Goal: Task Accomplishment & Management: Manage account settings

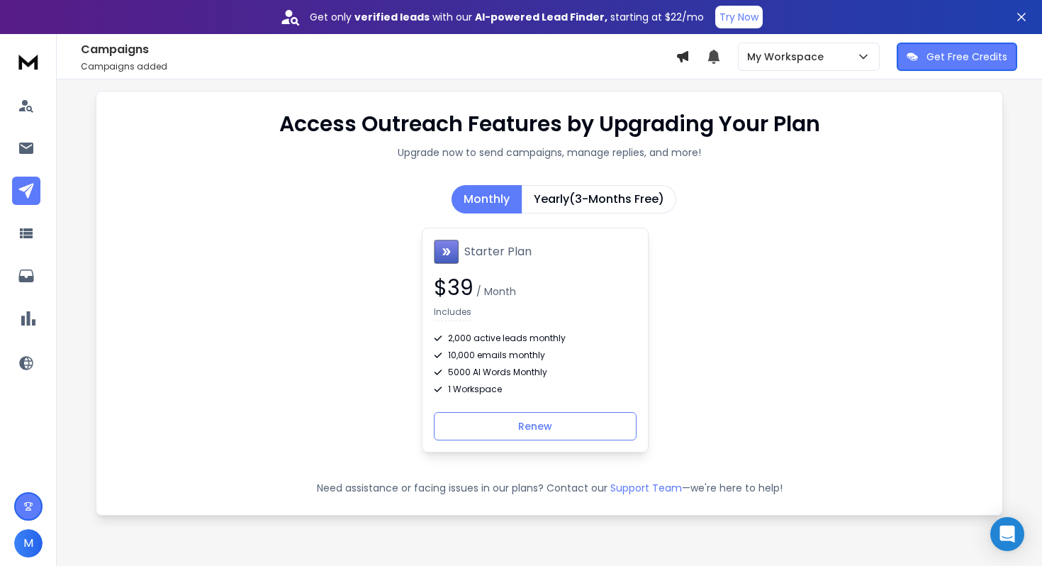
click at [38, 72] on img at bounding box center [28, 61] width 28 height 26
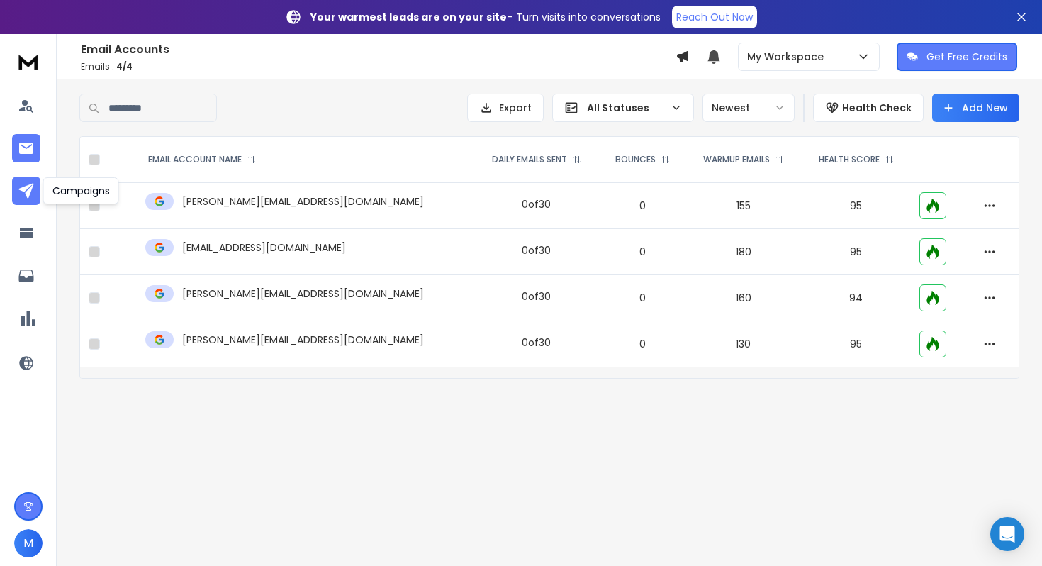
click at [23, 197] on icon at bounding box center [26, 190] width 17 height 17
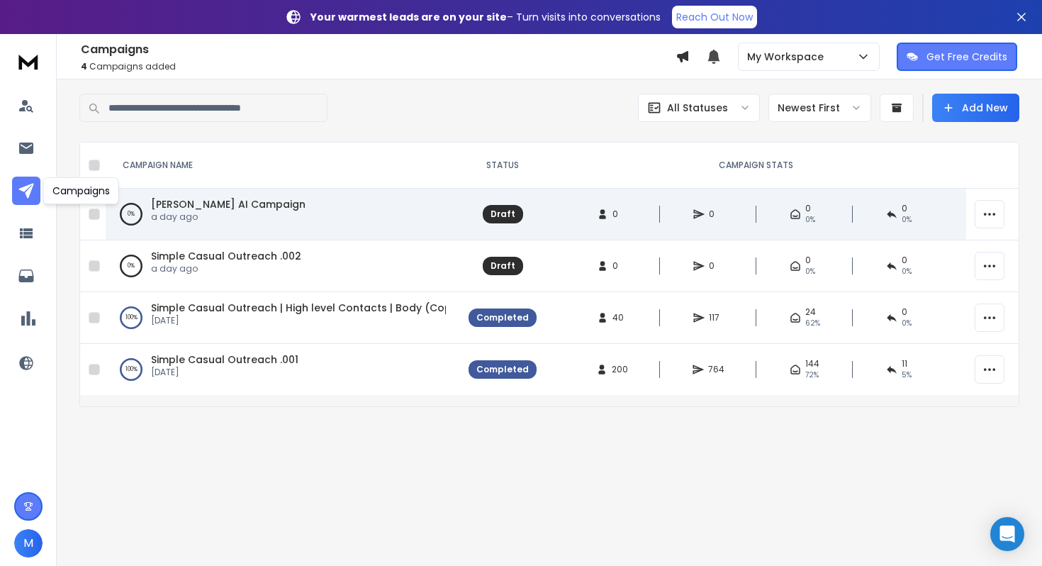
click at [265, 203] on div "0 % [PERSON_NAME] AI Campaign a day ago" at bounding box center [283, 214] width 326 height 34
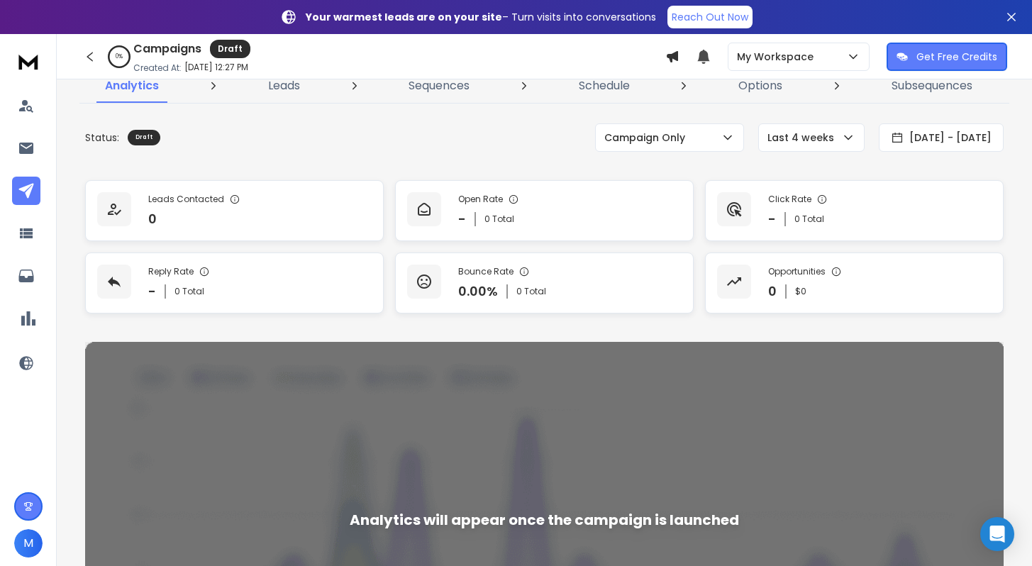
scroll to position [21, 0]
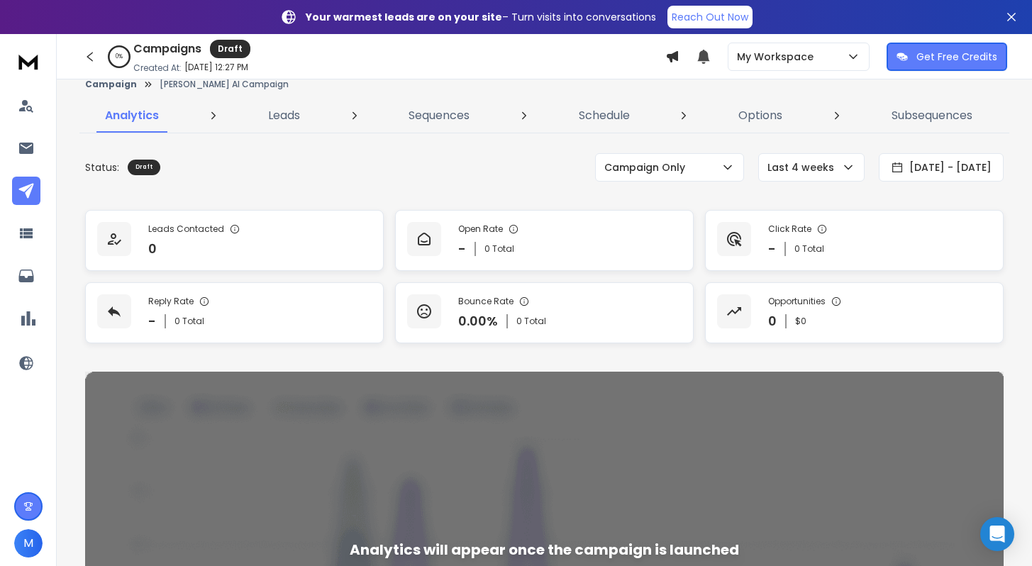
click at [1007, 17] on icon at bounding box center [1011, 17] width 13 height 13
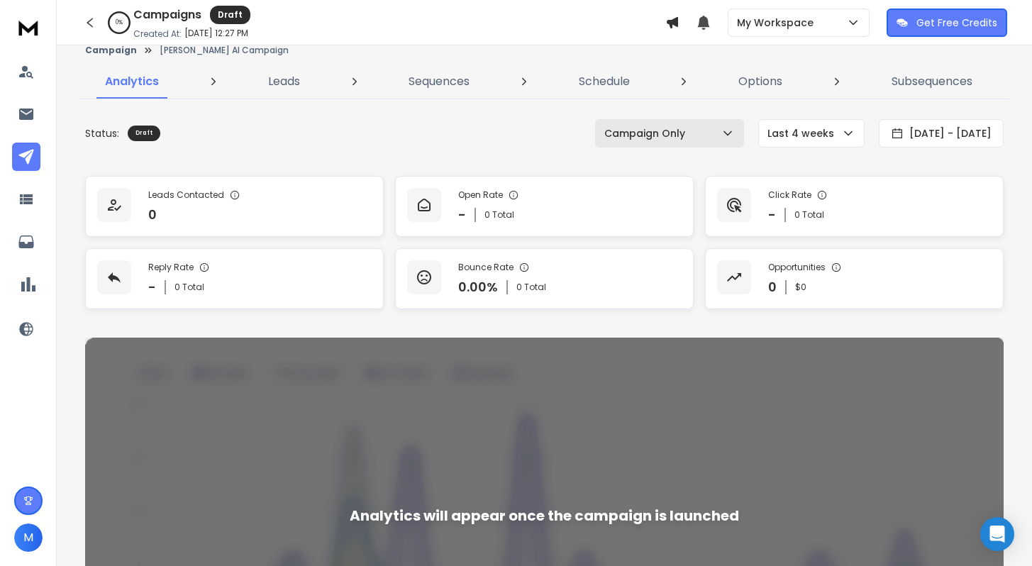
click at [668, 128] on div "Campaign Only" at bounding box center [669, 133] width 130 height 14
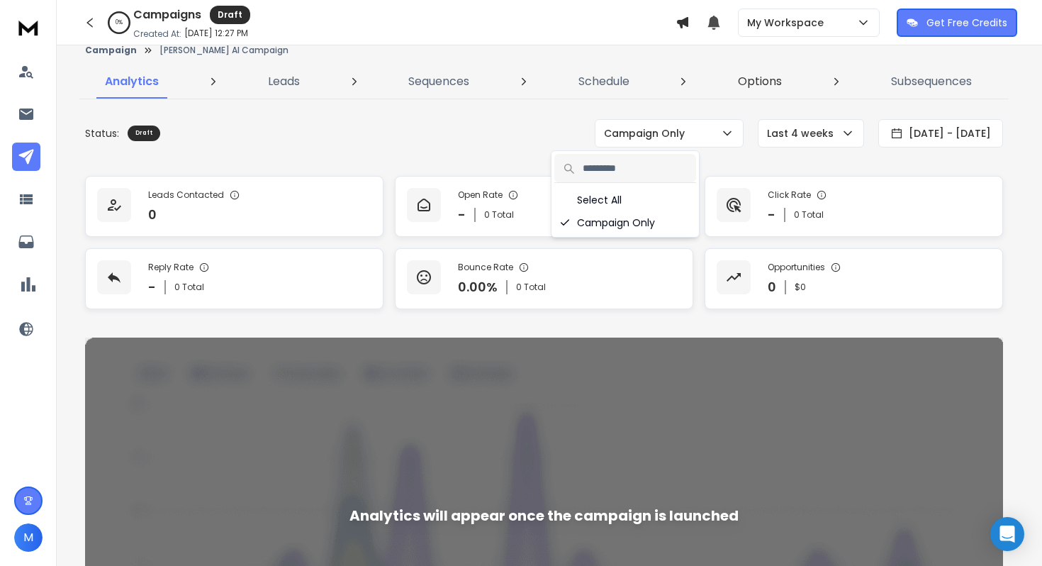
click at [755, 89] on p "Options" at bounding box center [760, 81] width 44 height 17
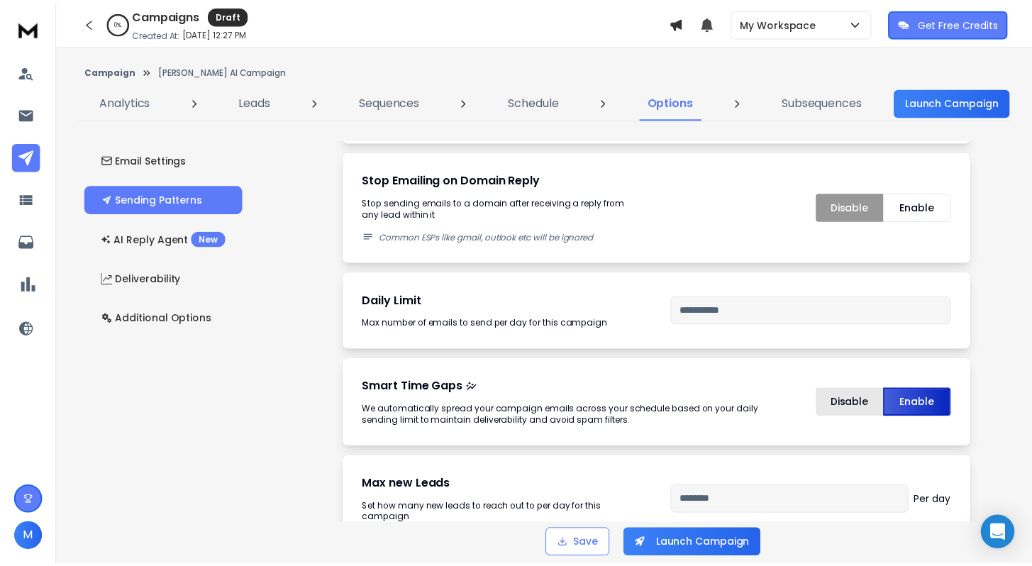
scroll to position [341, 0]
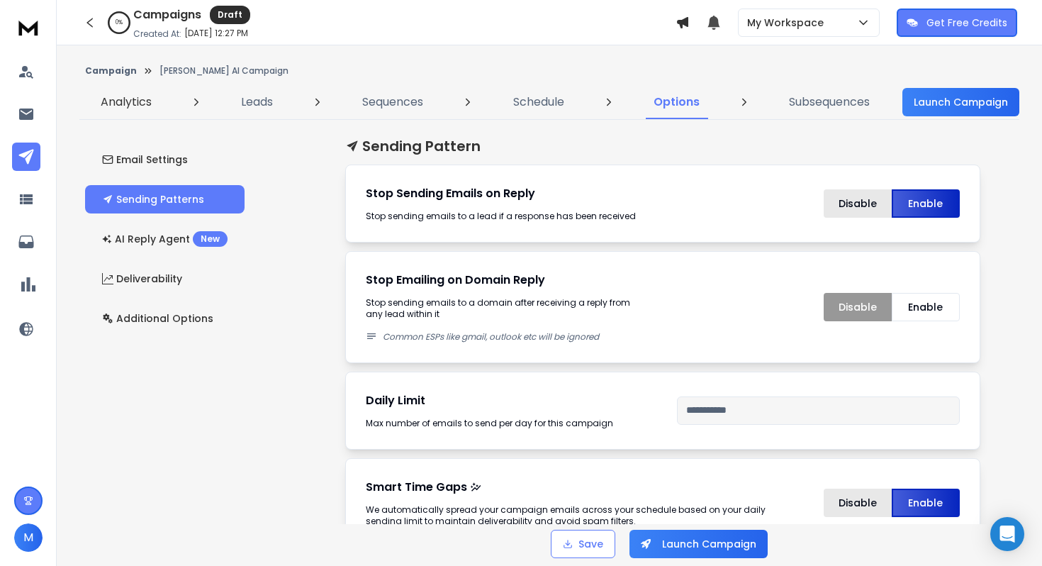
click at [139, 99] on p "Analytics" at bounding box center [126, 102] width 51 height 17
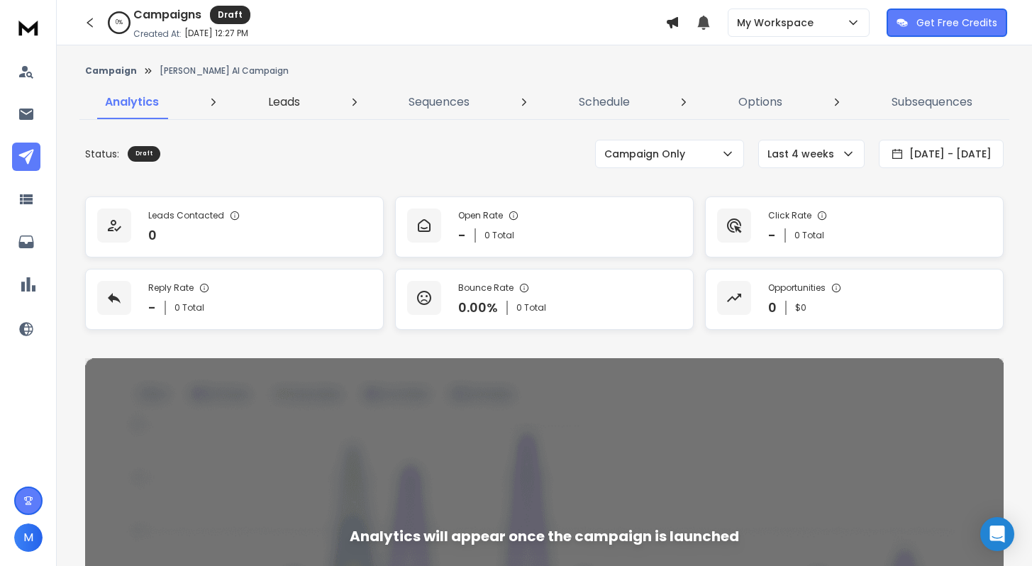
click at [262, 97] on link "Leads" at bounding box center [283, 102] width 49 height 34
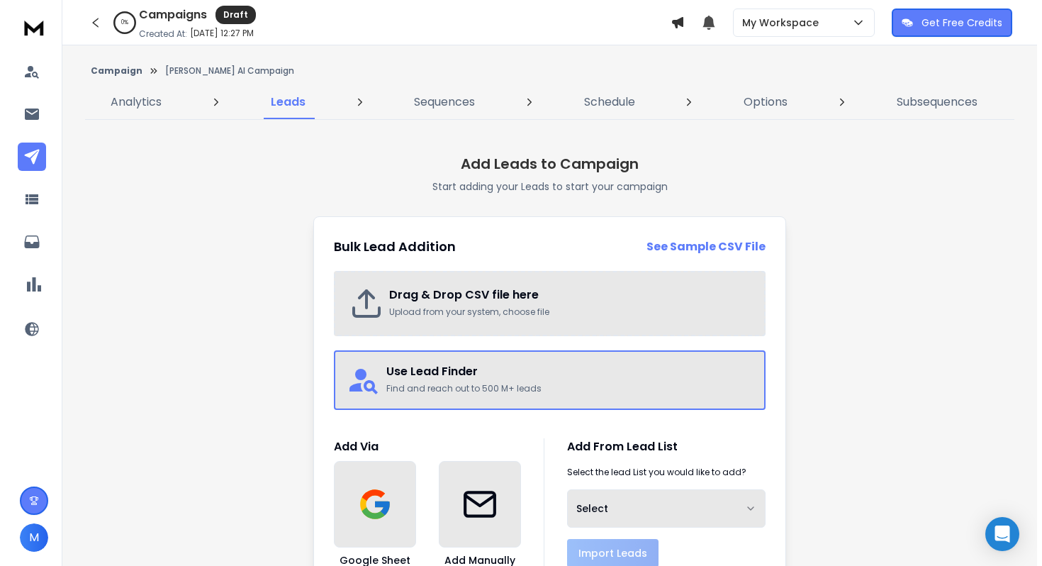
scroll to position [45, 0]
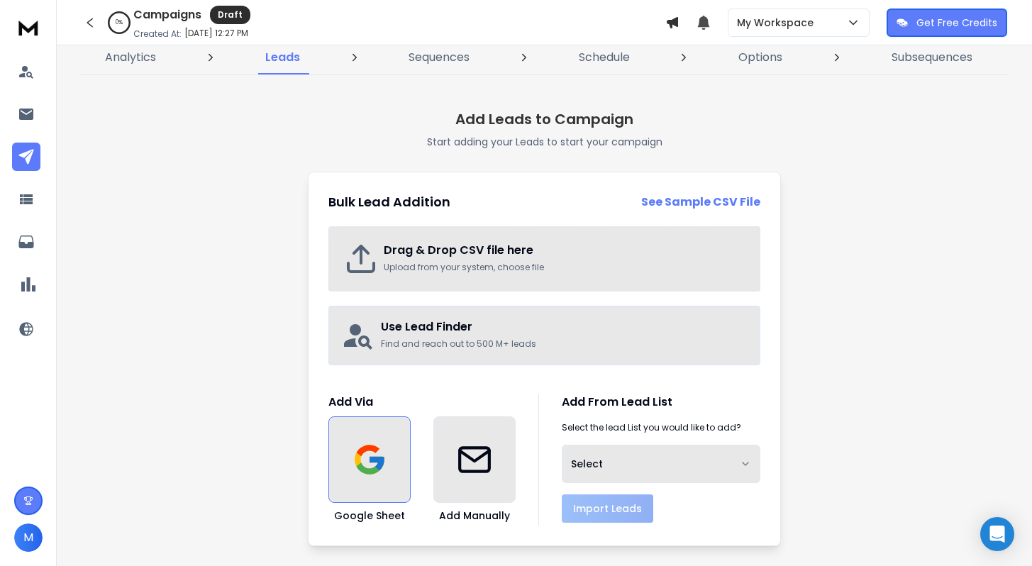
click at [364, 464] on icon at bounding box center [369, 459] width 35 height 43
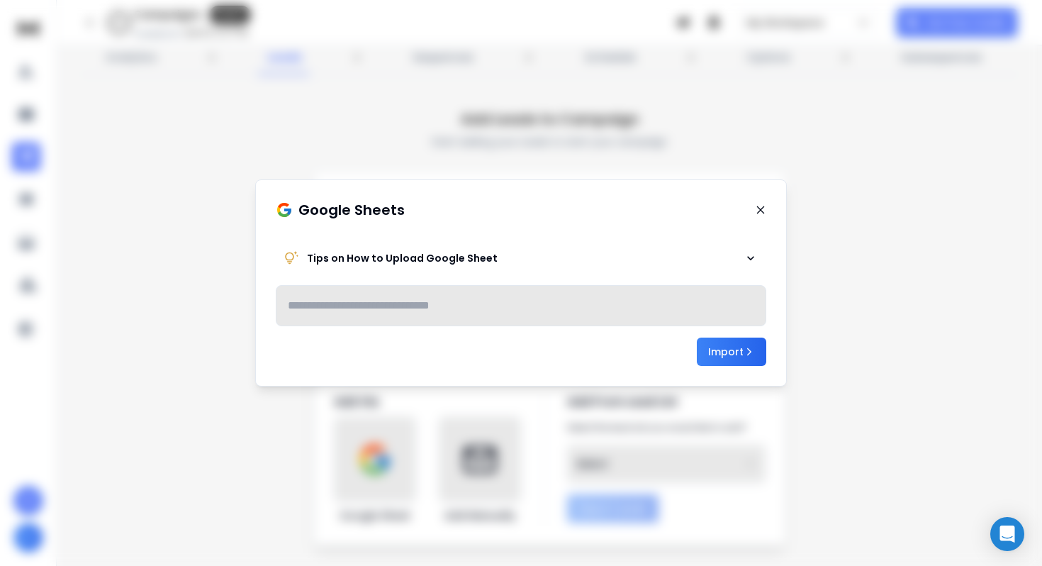
click at [383, 308] on input at bounding box center [521, 305] width 491 height 41
click at [431, 290] on input at bounding box center [521, 305] width 491 height 41
paste input "**********"
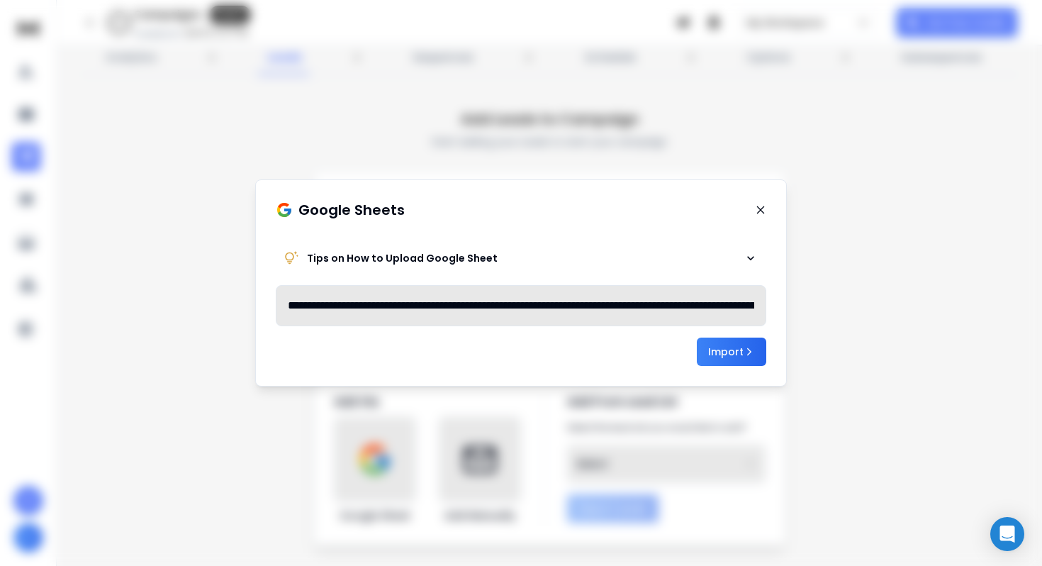
scroll to position [0, 292]
click at [745, 361] on button "Import" at bounding box center [731, 351] width 69 height 28
click at [666, 298] on input "**********" at bounding box center [521, 305] width 491 height 41
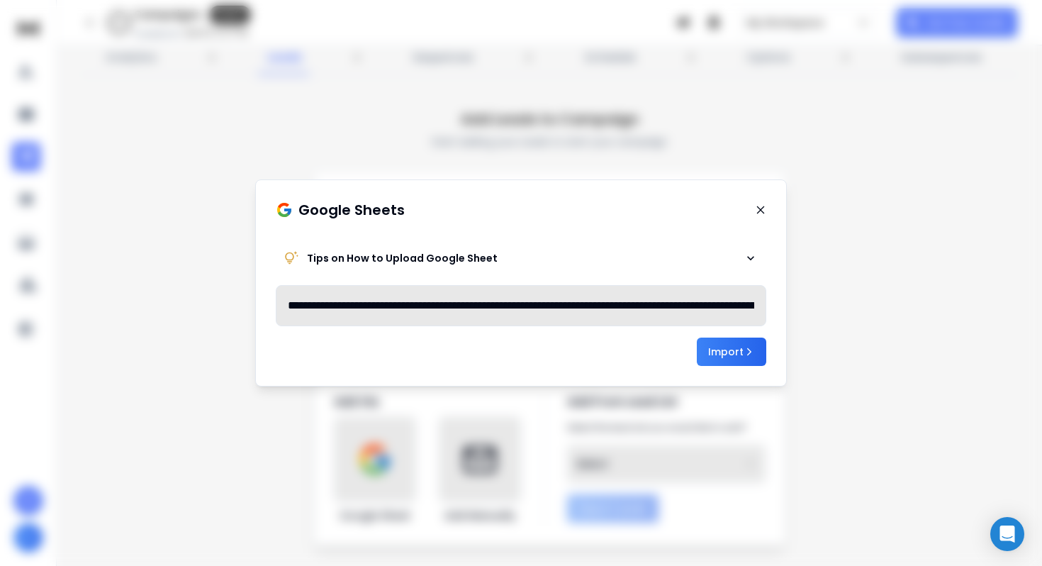
click at [666, 298] on input "**********" at bounding box center [521, 305] width 491 height 41
paste input
type input "**********"
click at [725, 335] on div "**********" at bounding box center [521, 303] width 491 height 123
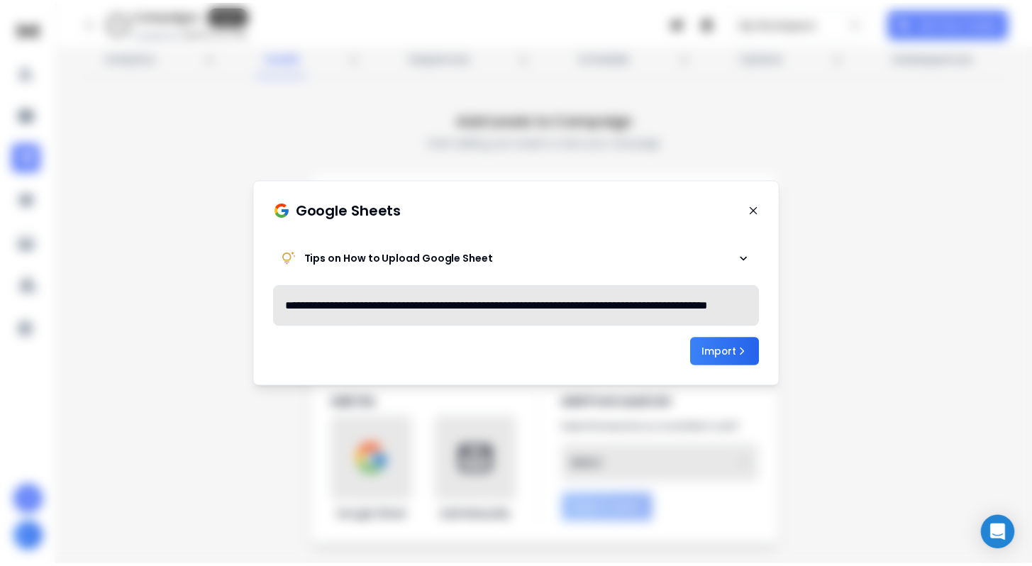
scroll to position [0, 0]
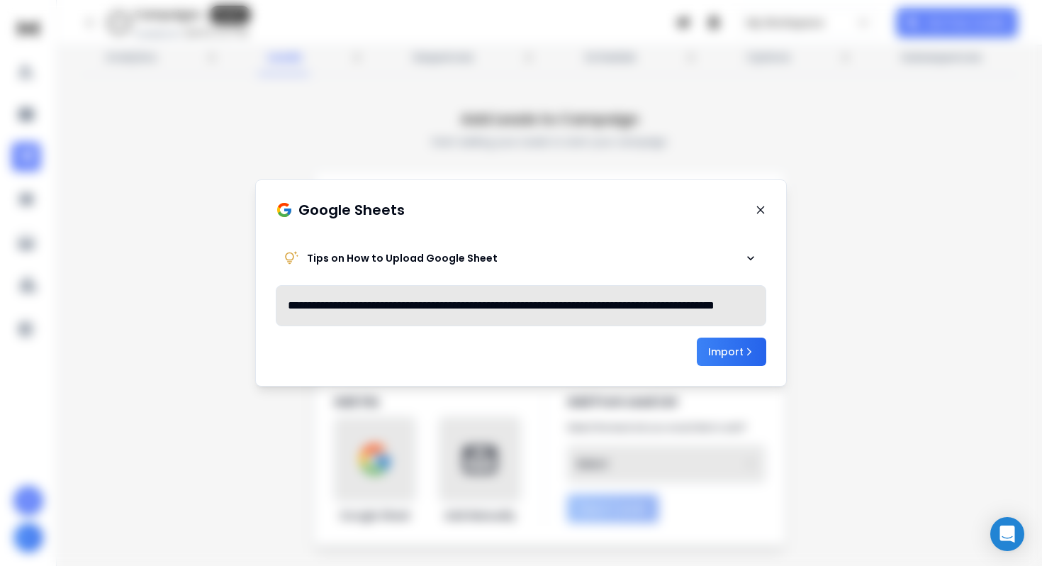
click at [718, 360] on button "Import" at bounding box center [731, 351] width 69 height 28
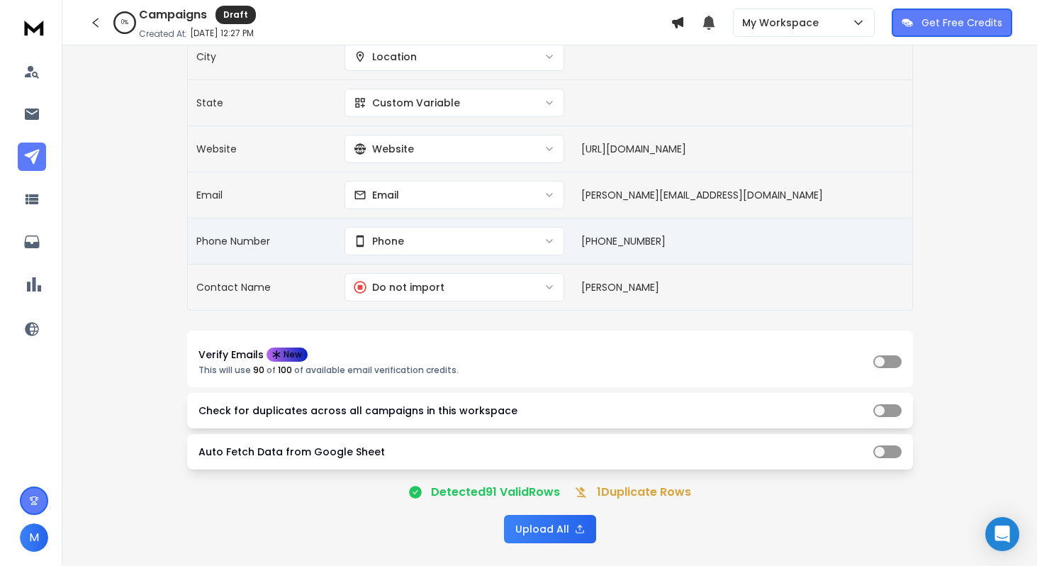
scroll to position [327, 0]
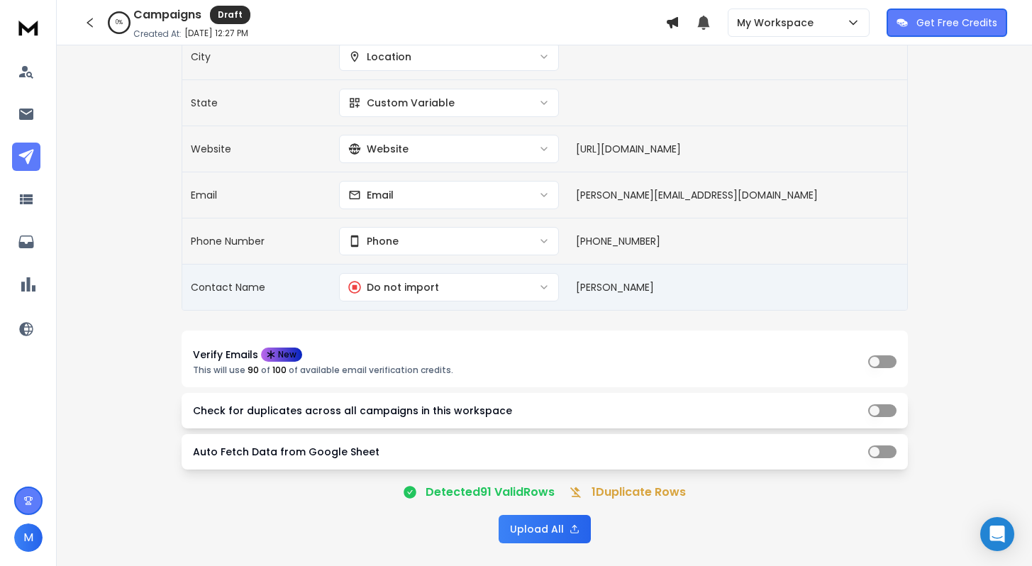
click at [460, 301] on button "Do not import" at bounding box center [449, 287] width 220 height 28
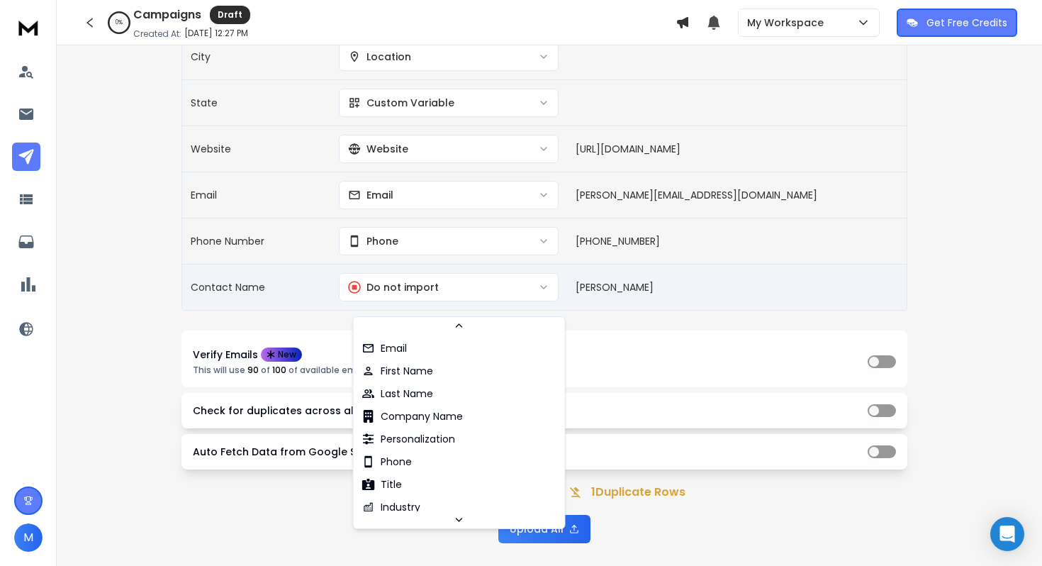
scroll to position [0, 3]
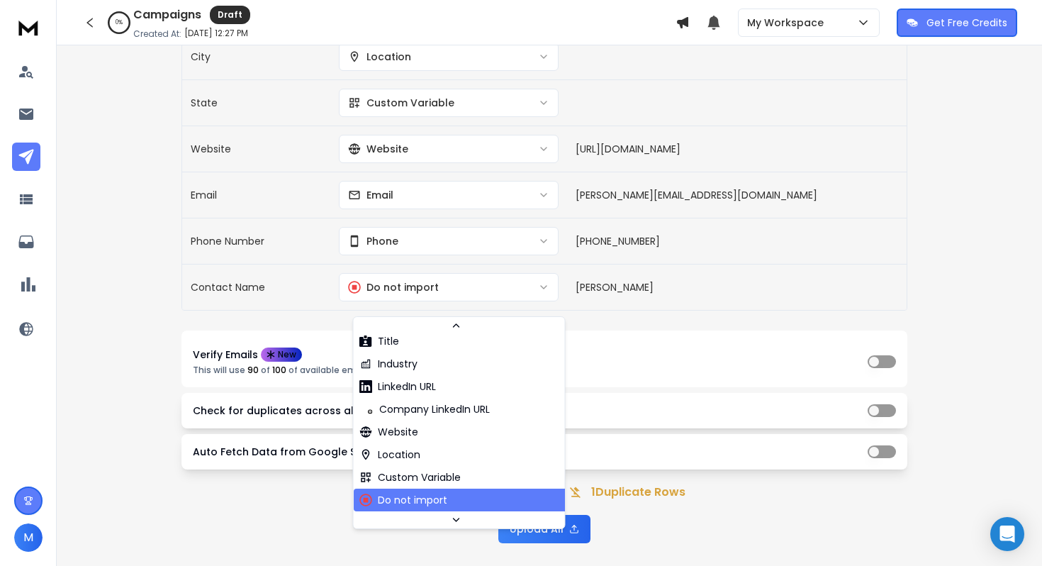
click at [655, 337] on div "Verify Emails New This will use 90 of 100 of available email verification credi…" at bounding box center [544, 397] width 726 height 145
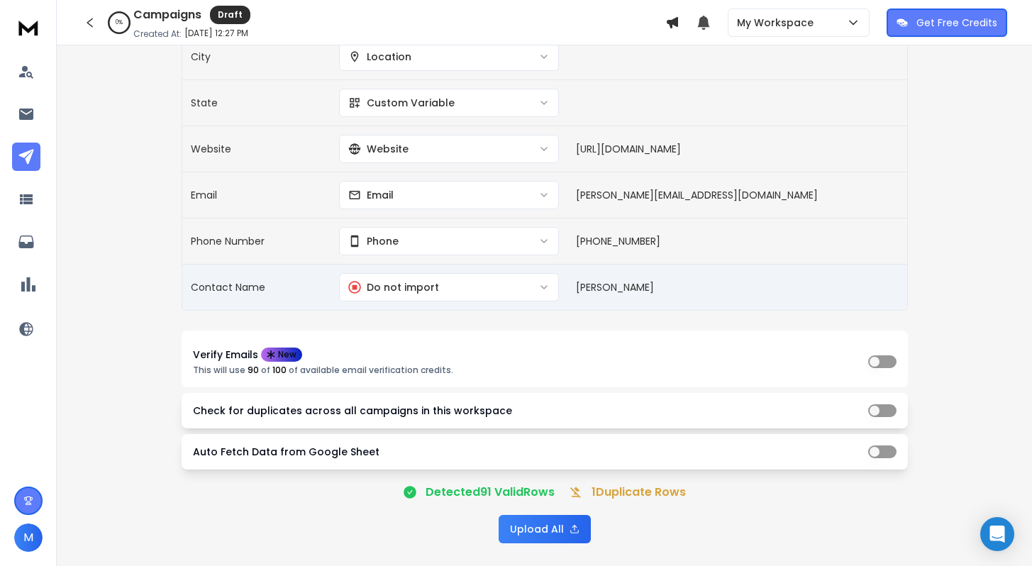
click at [549, 293] on icon "button" at bounding box center [543, 286] width 11 height 11
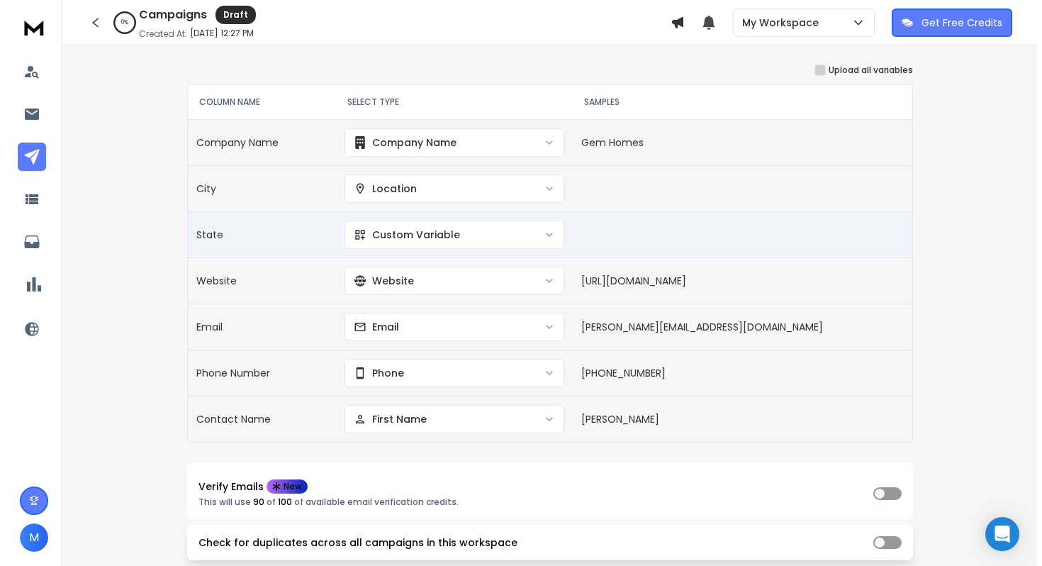
scroll to position [180, 0]
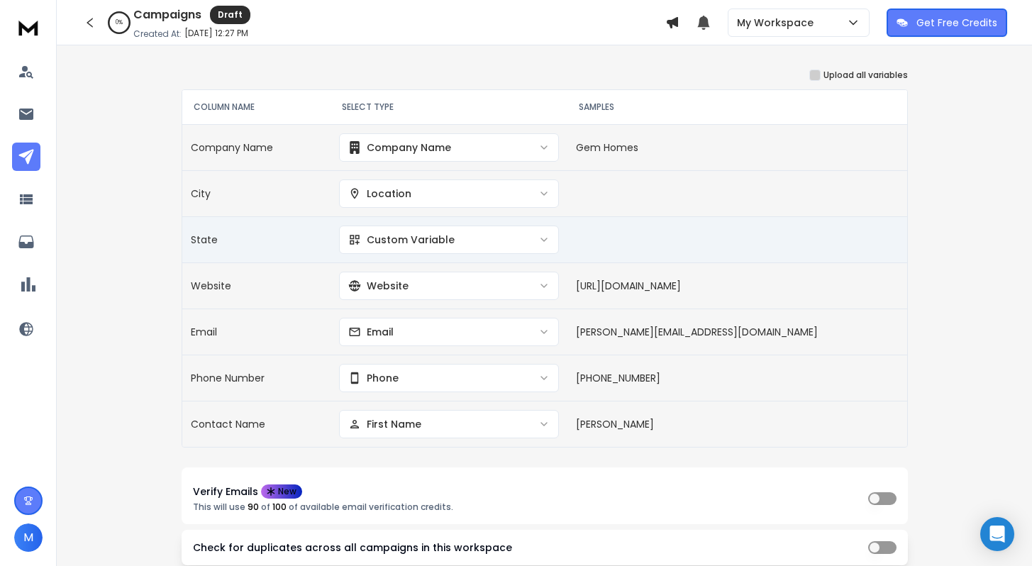
click at [557, 254] on button "Custom Variable" at bounding box center [449, 239] width 220 height 28
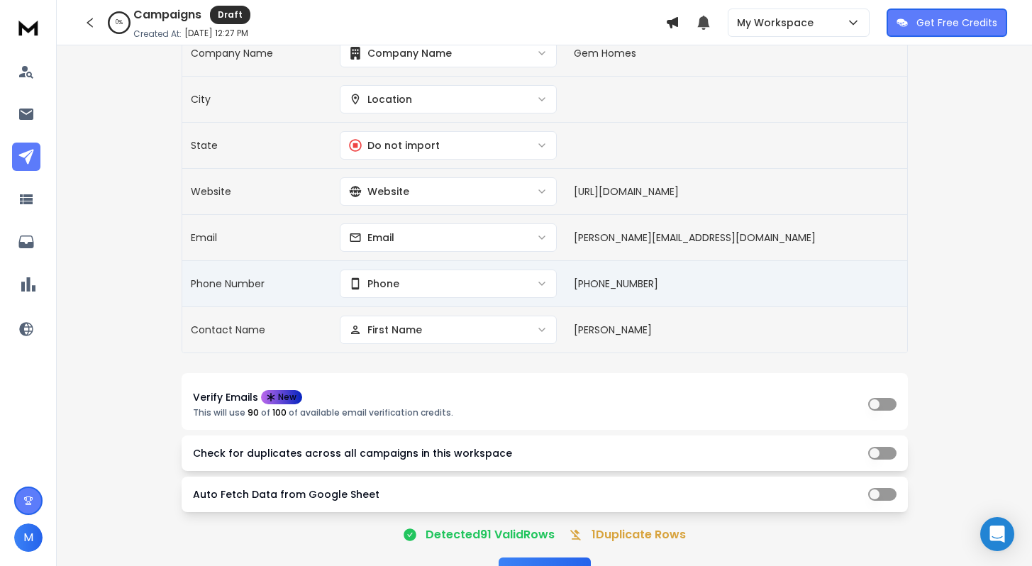
scroll to position [339, 0]
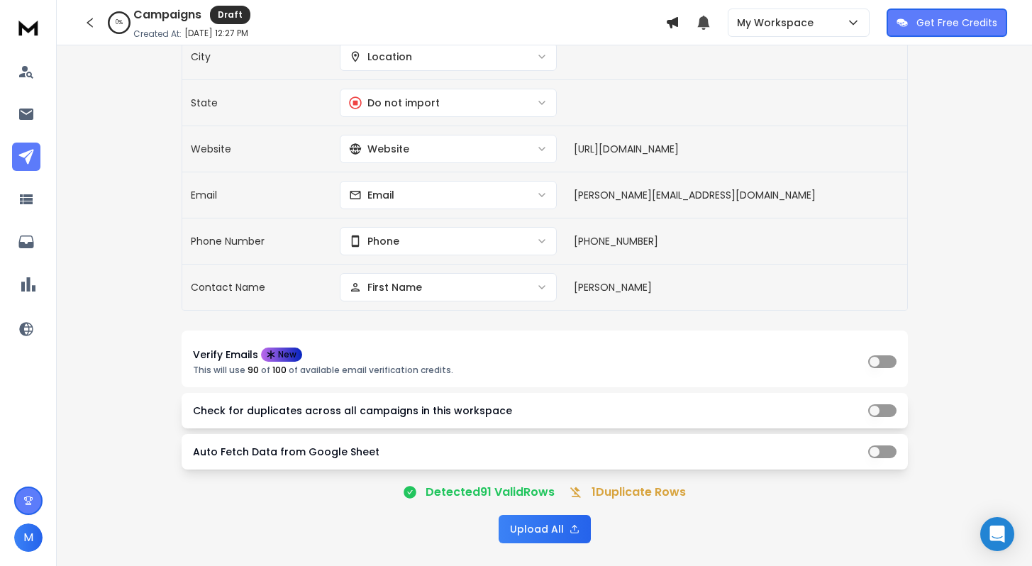
click at [878, 418] on div "Check for duplicates across all campaigns in this workspace" at bounding box center [544, 410] width 726 height 35
click at [881, 406] on button "Check for duplicates across all campaigns in this workspace" at bounding box center [882, 410] width 28 height 13
click at [539, 530] on button "Upload All" at bounding box center [544, 529] width 92 height 28
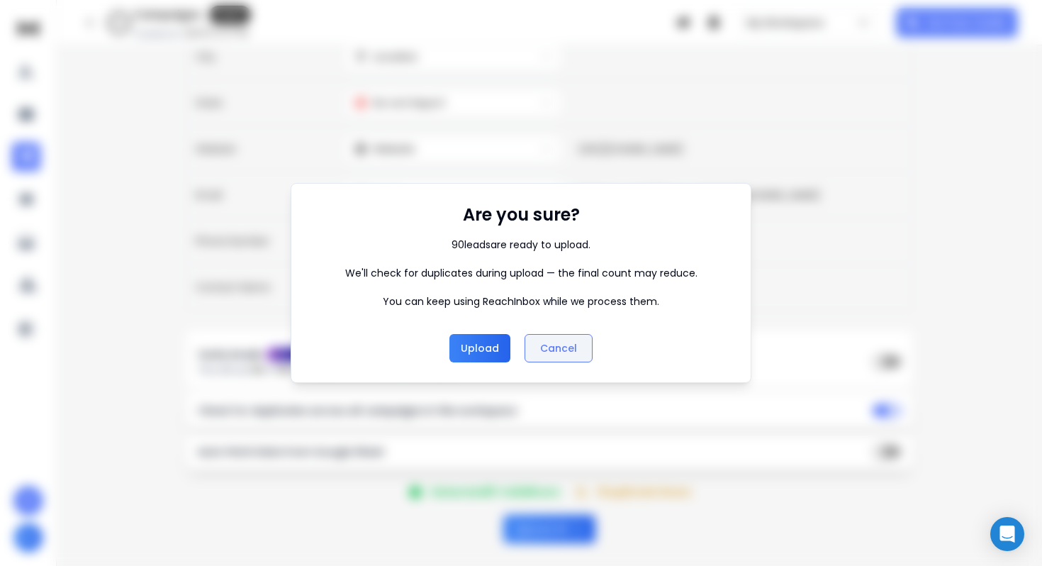
click at [476, 335] on button "Upload" at bounding box center [479, 348] width 61 height 28
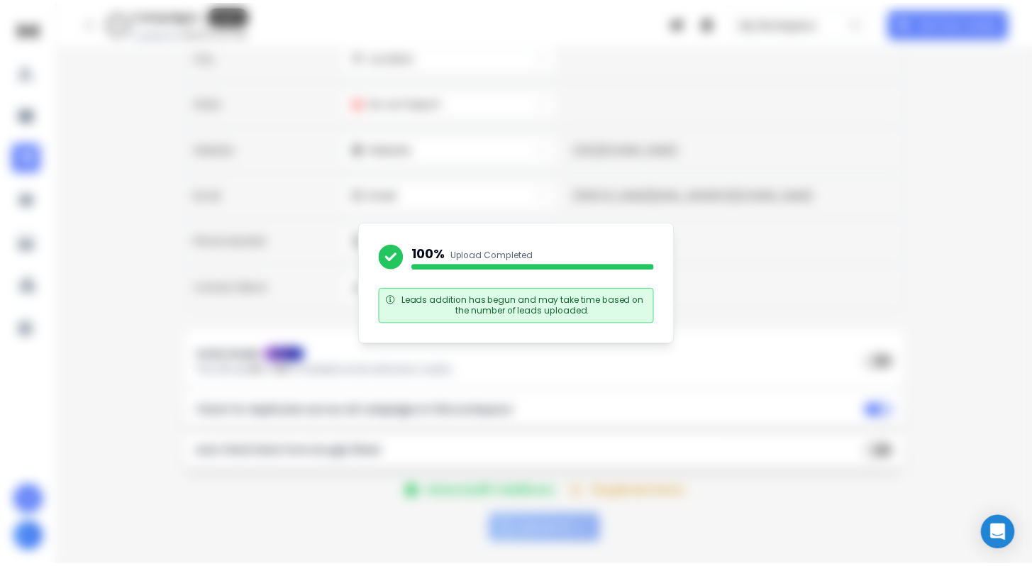
scroll to position [298, 0]
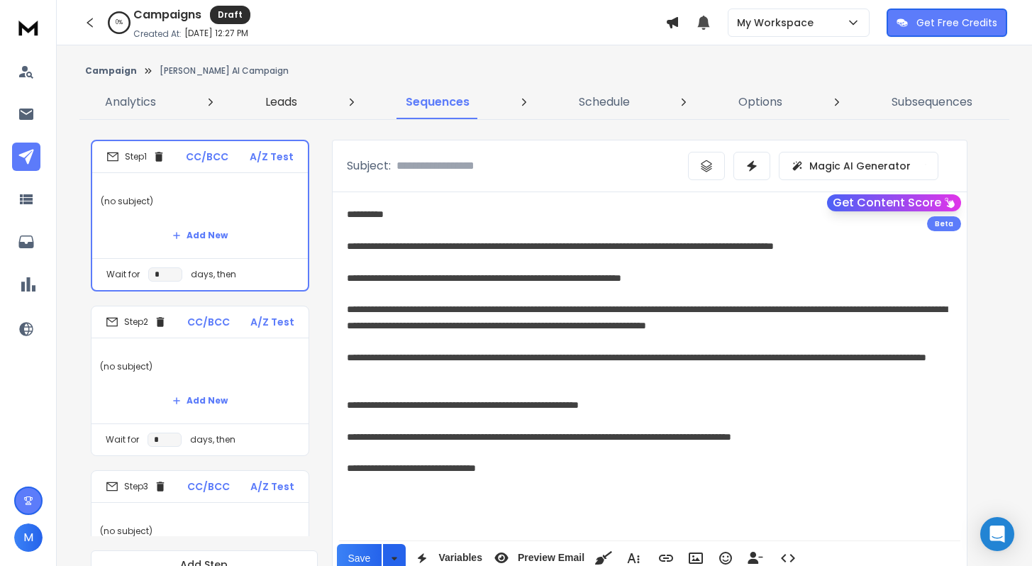
click at [289, 105] on p "Leads" at bounding box center [281, 102] width 32 height 17
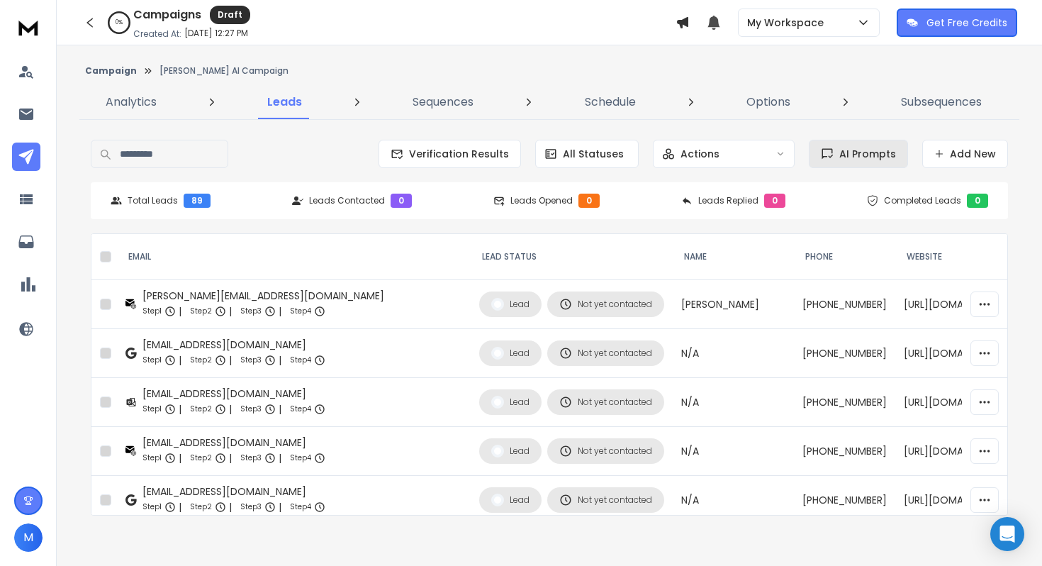
click at [864, 147] on span "AI Prompts" at bounding box center [865, 154] width 62 height 14
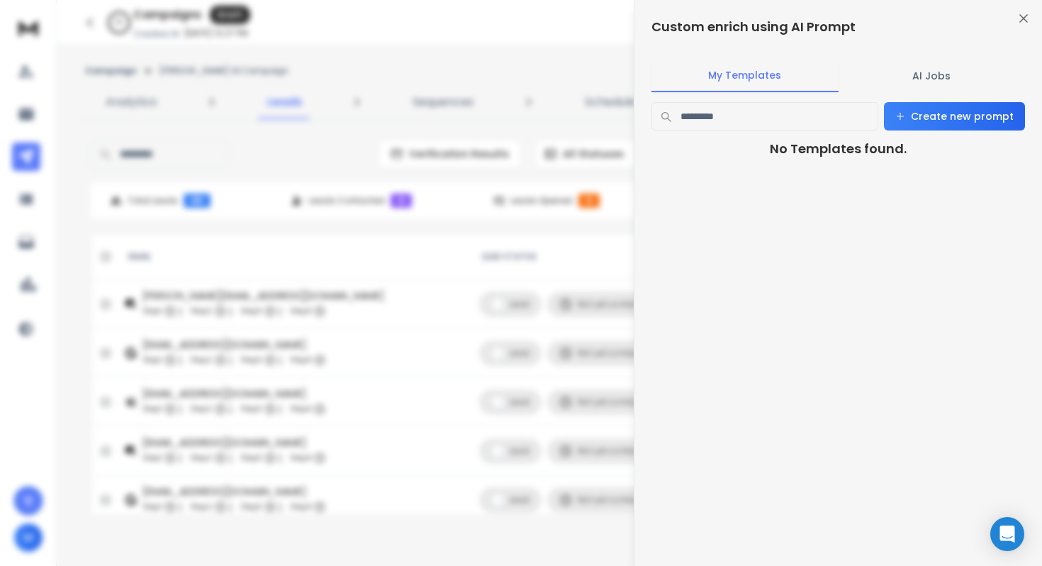
click at [916, 85] on button "AI Jobs" at bounding box center [932, 75] width 187 height 31
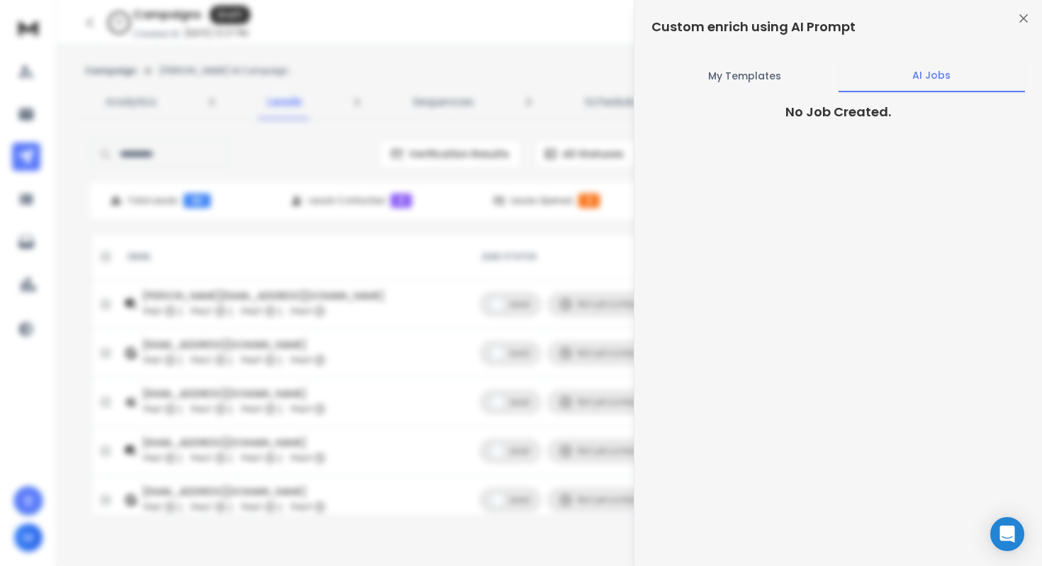
click at [761, 88] on button "My Templates" at bounding box center [745, 75] width 187 height 31
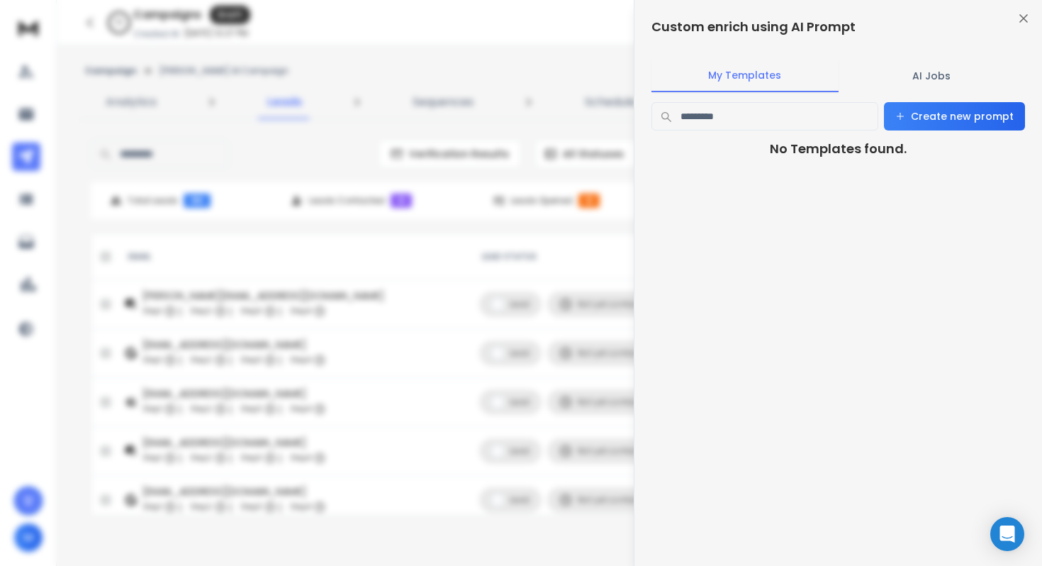
click at [951, 118] on button "Create new prompt" at bounding box center [954, 116] width 141 height 28
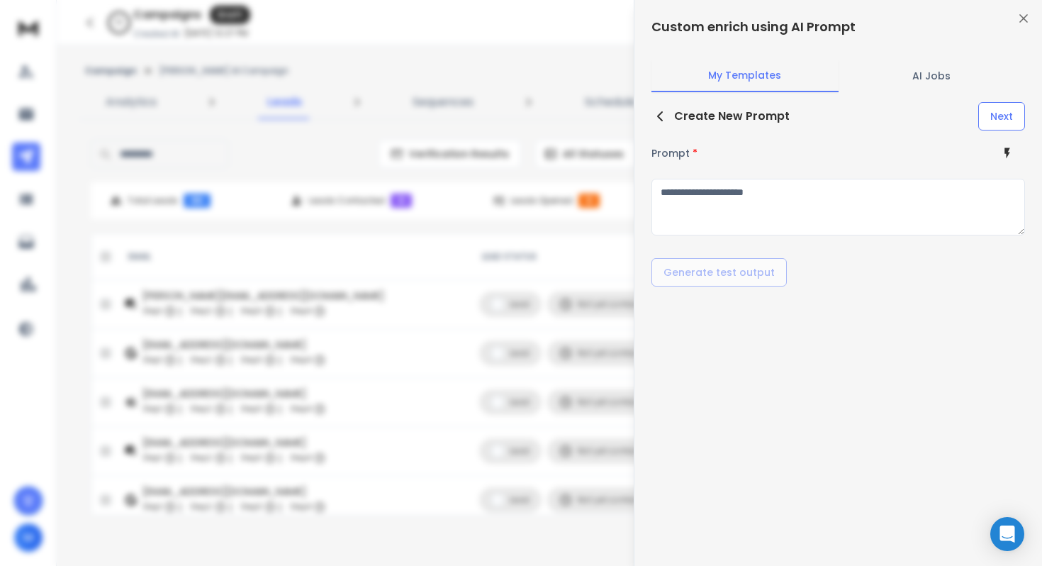
click at [738, 181] on textarea at bounding box center [839, 207] width 374 height 57
click at [1002, 164] on button "button" at bounding box center [1007, 153] width 35 height 28
click at [814, 222] on textarea "To enrich screen reader interactions, please activate Accessibility in Grammarl…" at bounding box center [839, 207] width 374 height 57
click at [662, 115] on icon at bounding box center [660, 116] width 17 height 17
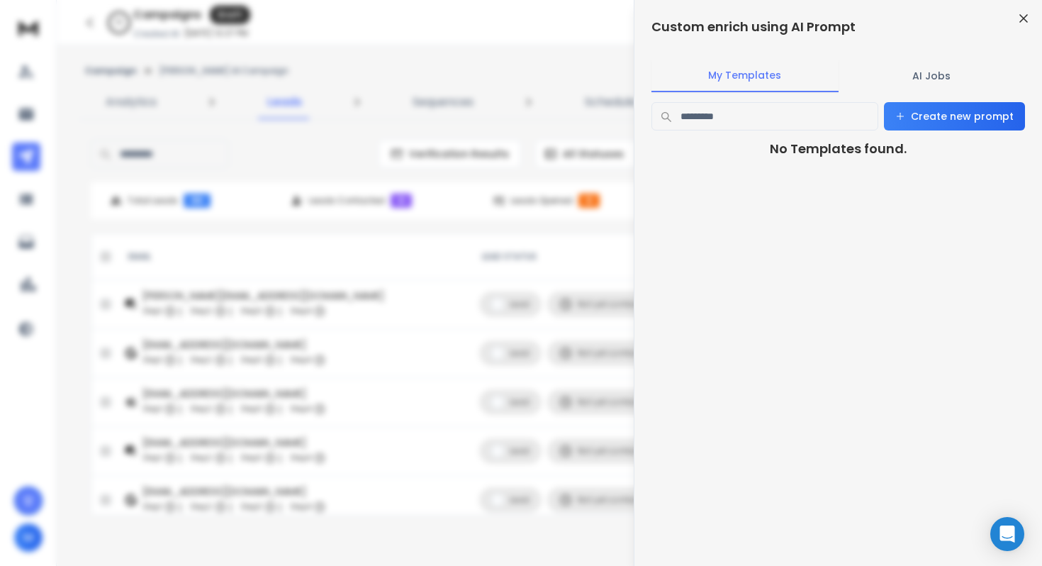
click at [1021, 22] on icon "button" at bounding box center [1024, 18] width 14 height 14
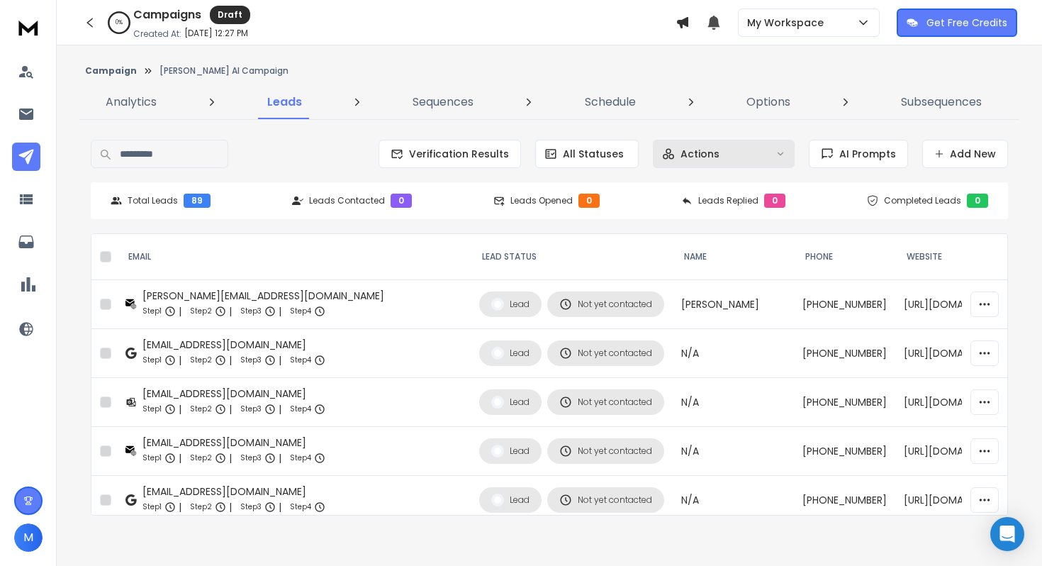
click at [744, 141] on button "Actions" at bounding box center [724, 154] width 142 height 28
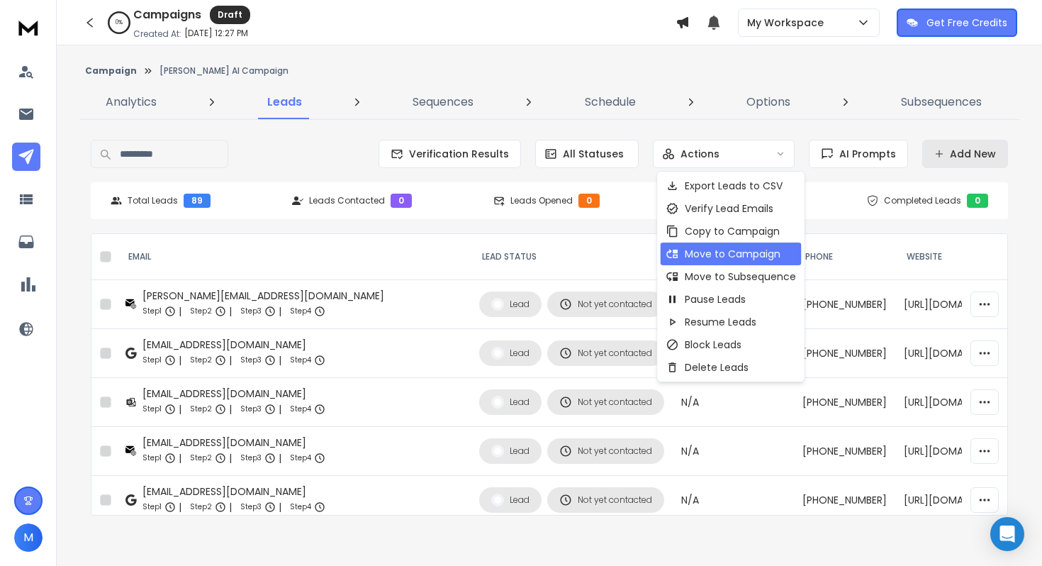
click at [963, 155] on button "Add New" at bounding box center [965, 154] width 86 height 28
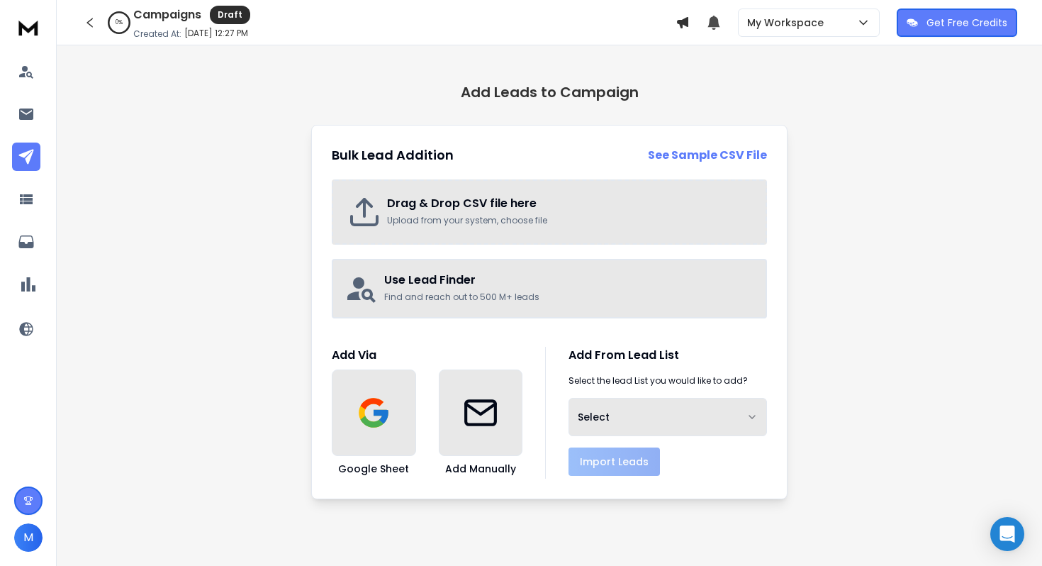
drag, startPoint x: 963, startPoint y: 155, endPoint x: 728, endPoint y: 155, distance: 234.7
click at [950, 155] on div "Add Leads to Campaign Bulk Lead Addition See Sample CSV File Drag & Drop CSV fi…" at bounding box center [521, 249] width 1042 height 499
click at [96, 22] on icon at bounding box center [90, 22] width 13 height 13
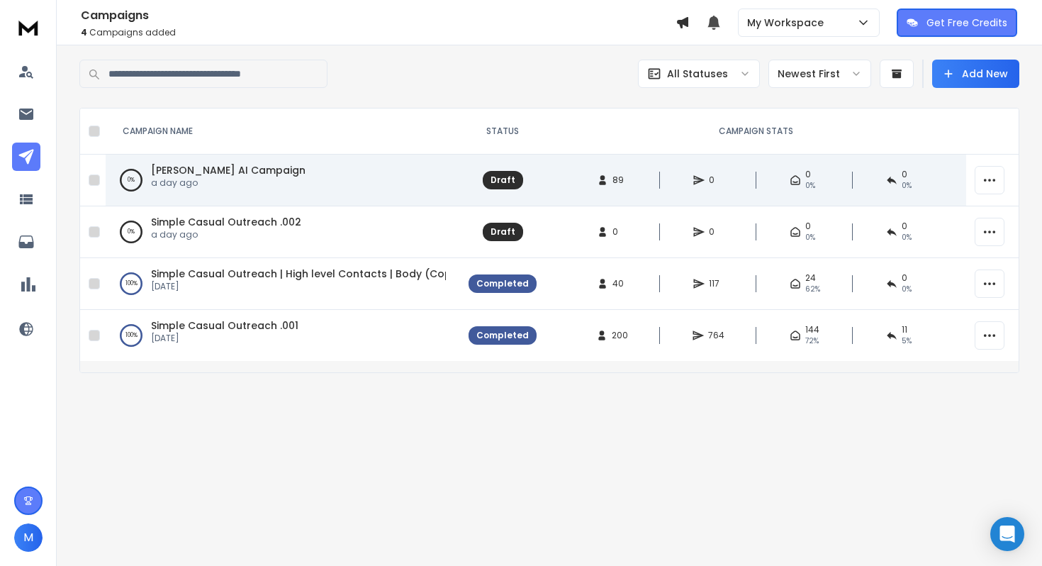
click at [232, 178] on p "a day ago" at bounding box center [228, 182] width 155 height 11
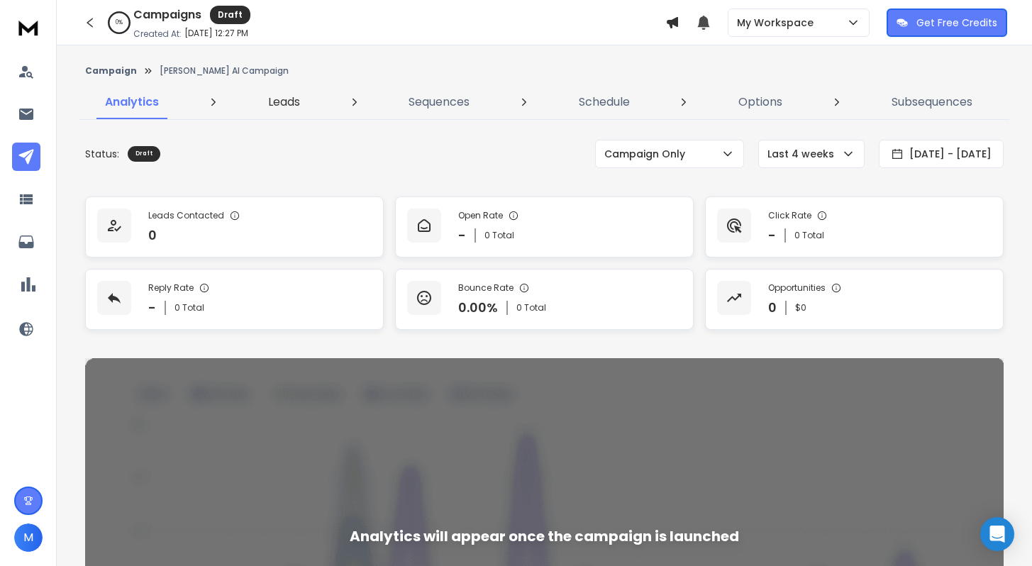
click at [301, 104] on link "Leads" at bounding box center [283, 102] width 49 height 34
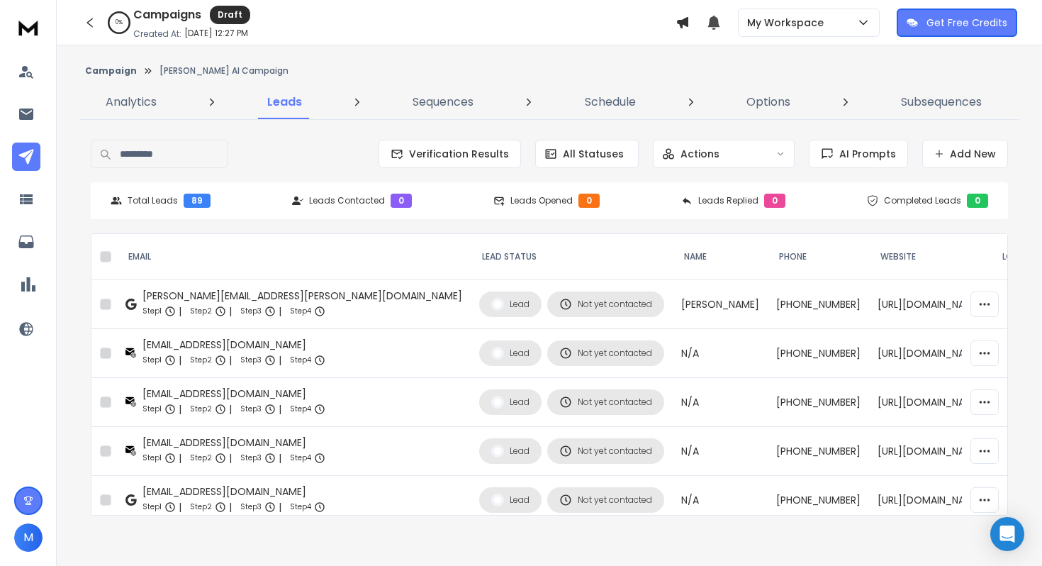
scroll to position [920, 0]
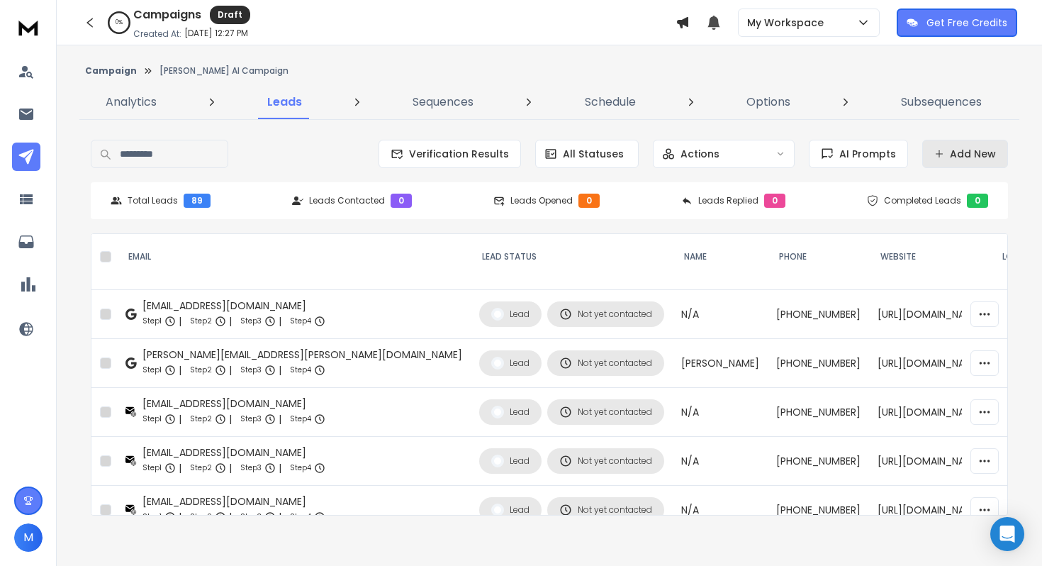
click at [980, 155] on button "Add New" at bounding box center [965, 154] width 86 height 28
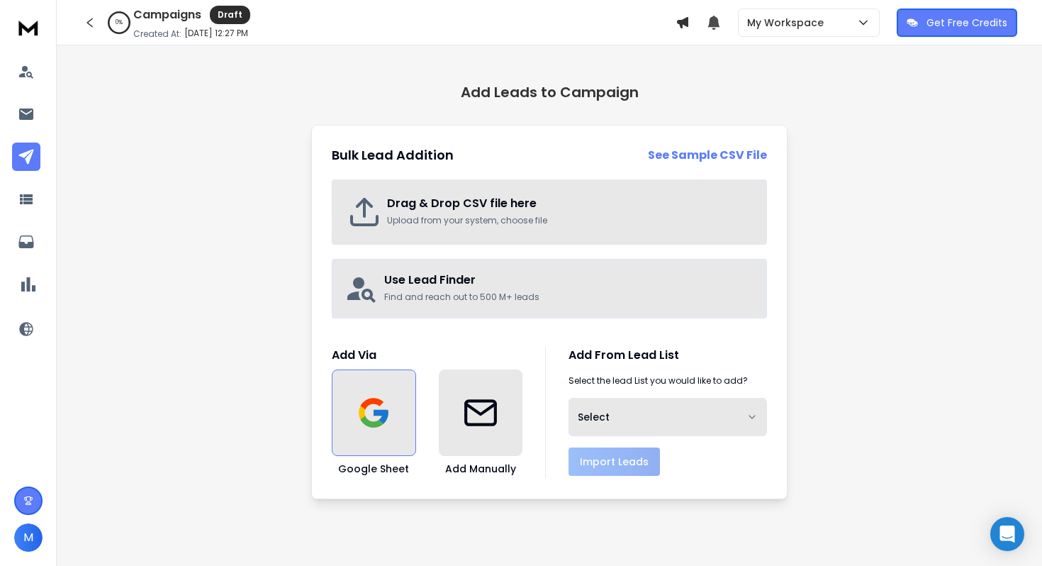
click at [357, 414] on icon at bounding box center [373, 412] width 35 height 43
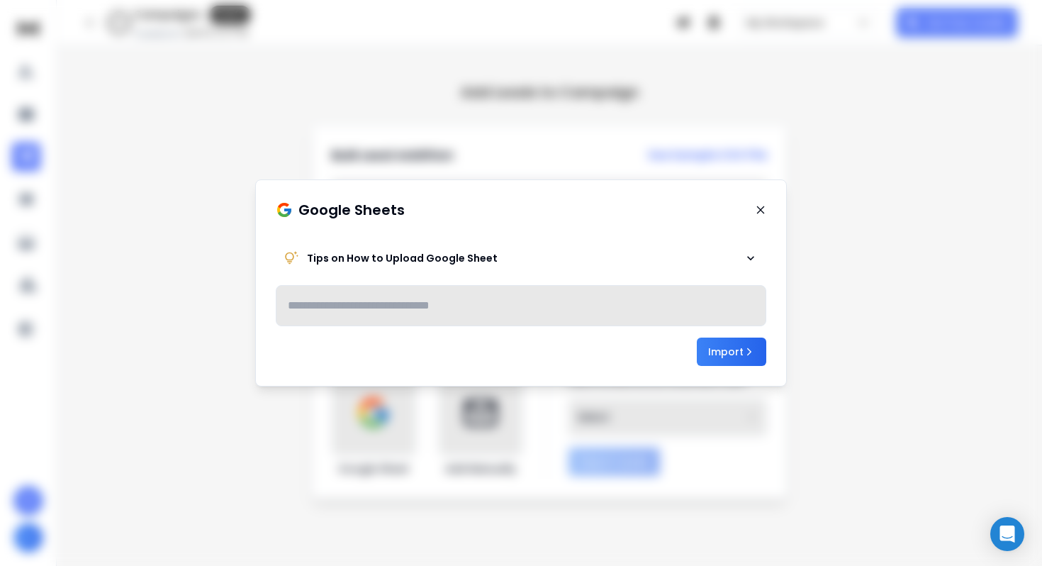
click at [639, 320] on input at bounding box center [521, 305] width 491 height 41
paste input "**********"
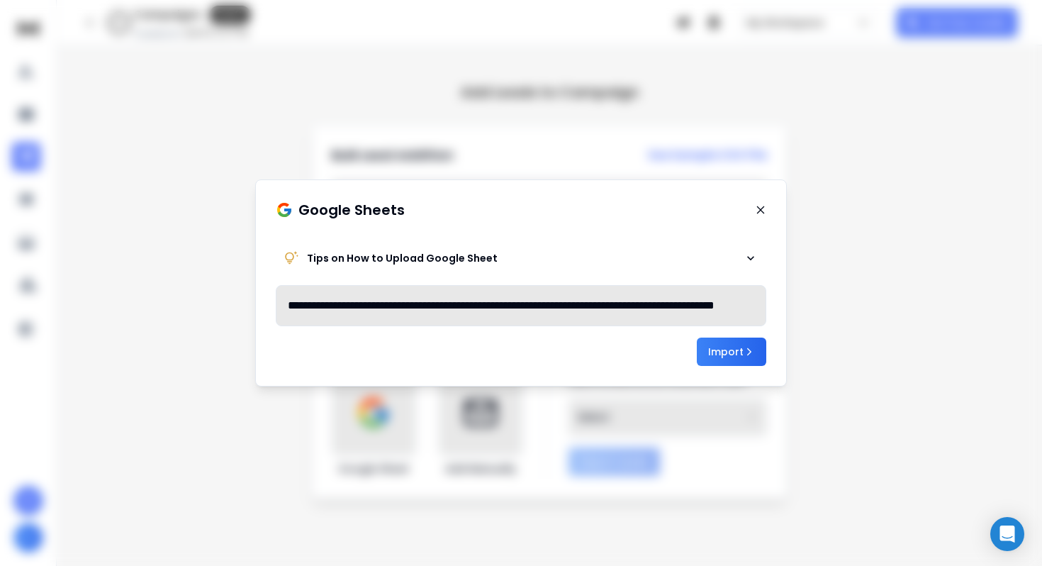
scroll to position [0, 167]
type input "**********"
click at [738, 347] on button "Import" at bounding box center [731, 351] width 69 height 28
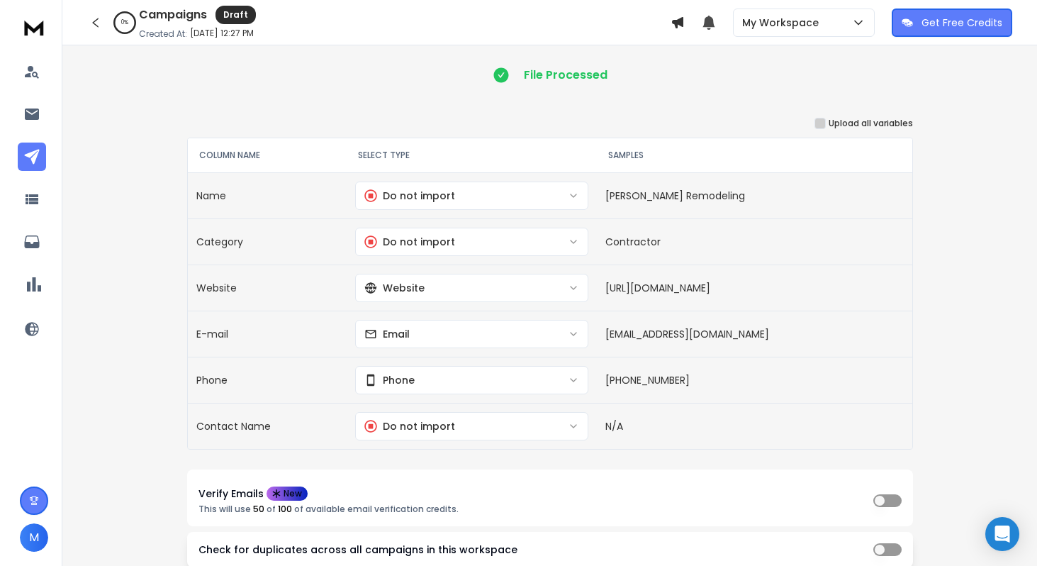
scroll to position [150, 0]
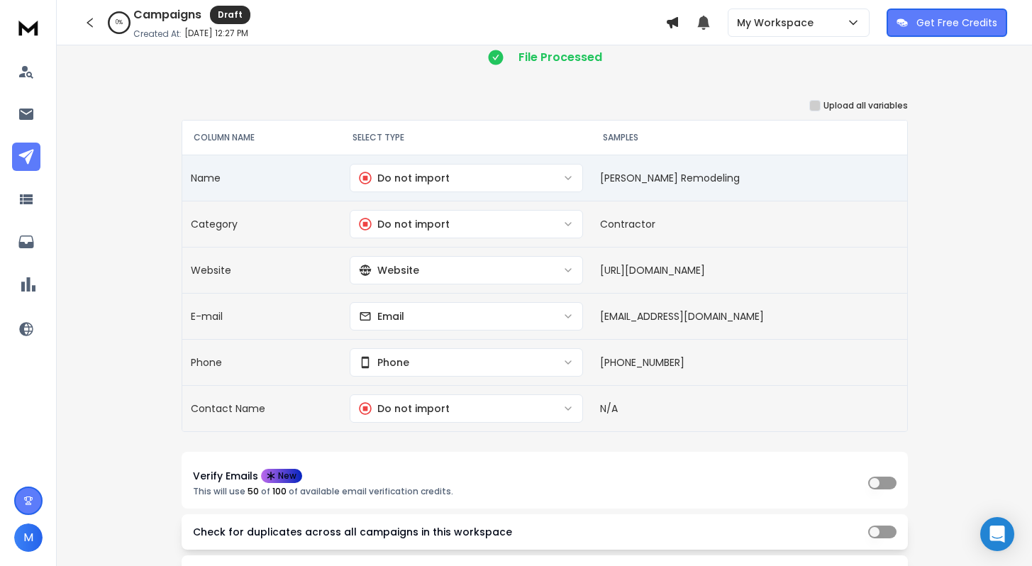
click at [431, 192] on button "Do not import" at bounding box center [466, 178] width 233 height 28
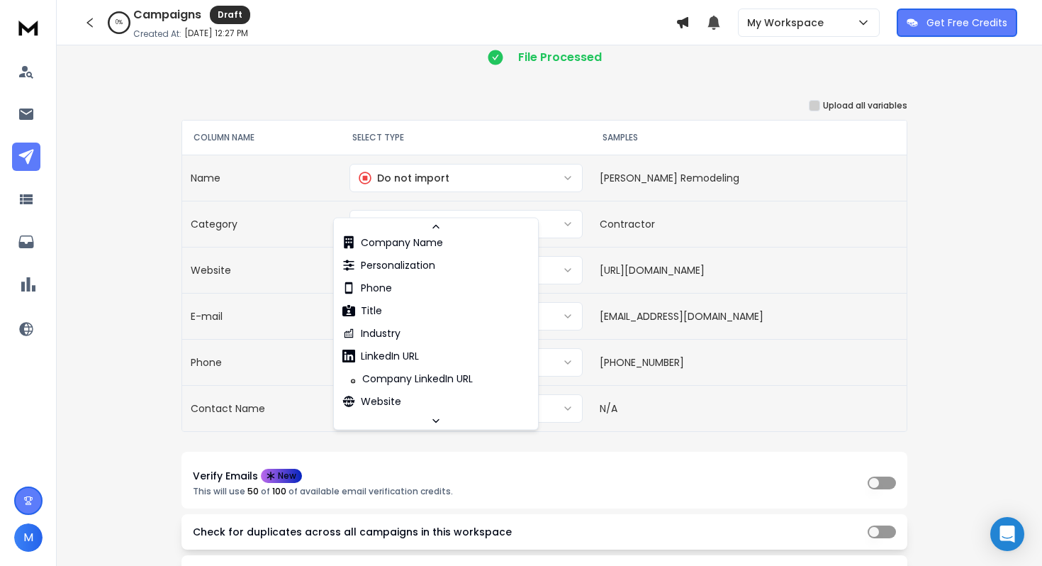
scroll to position [0, 0]
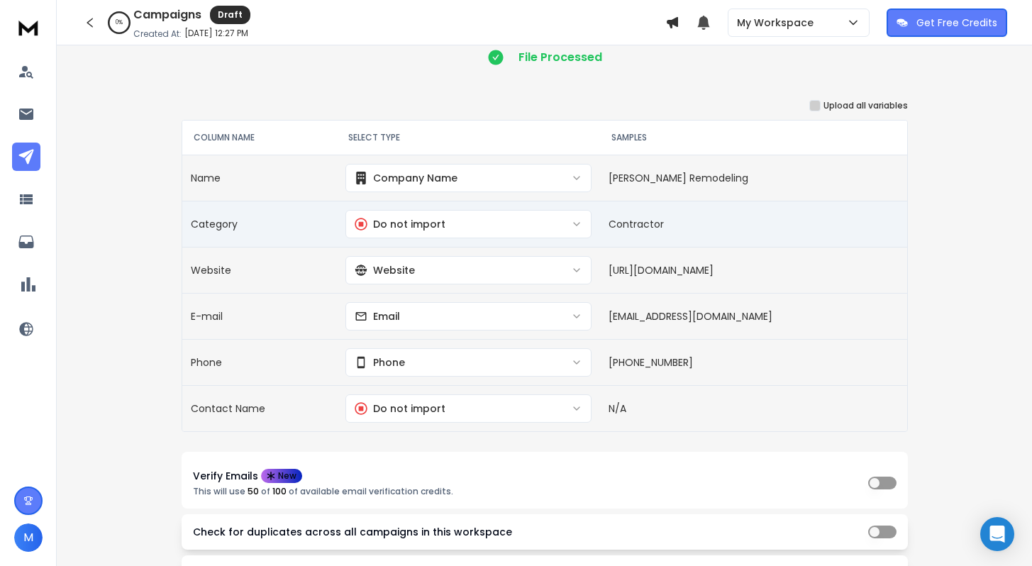
click at [453, 238] on button "Do not import" at bounding box center [468, 224] width 246 height 28
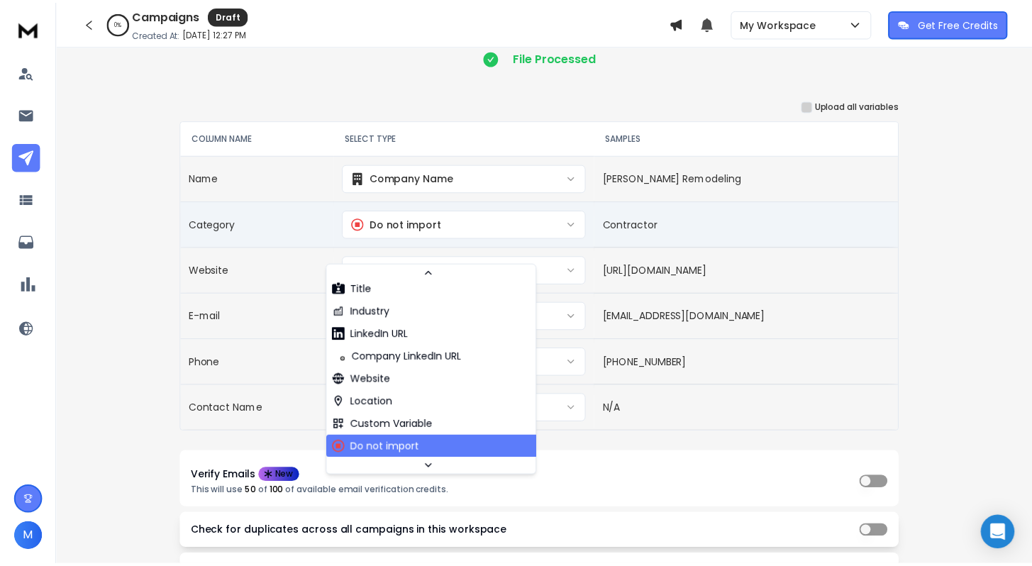
scroll to position [98, 0]
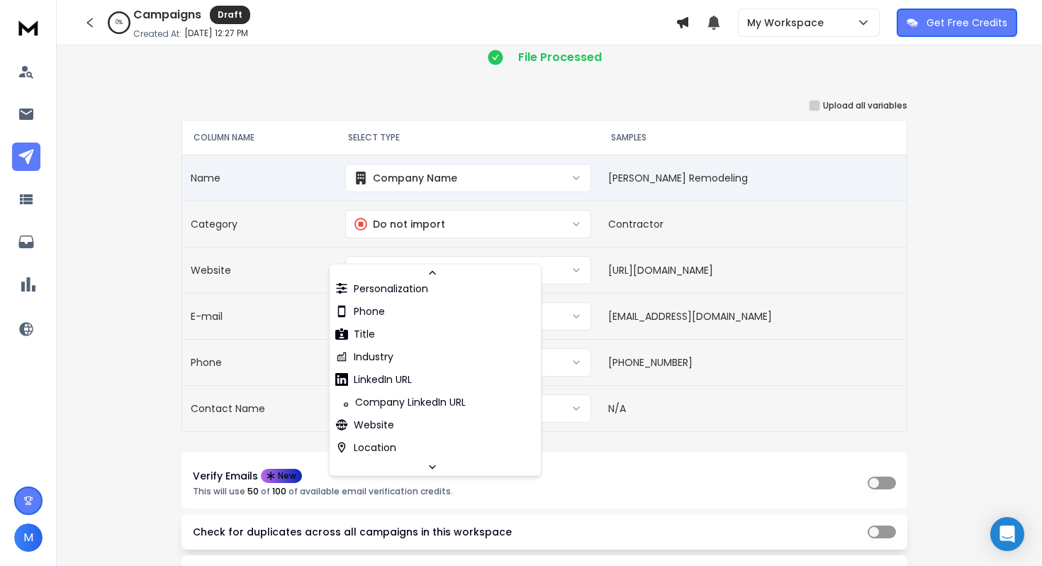
click at [600, 201] on td "[PERSON_NAME] Remodeling" at bounding box center [753, 178] width 306 height 46
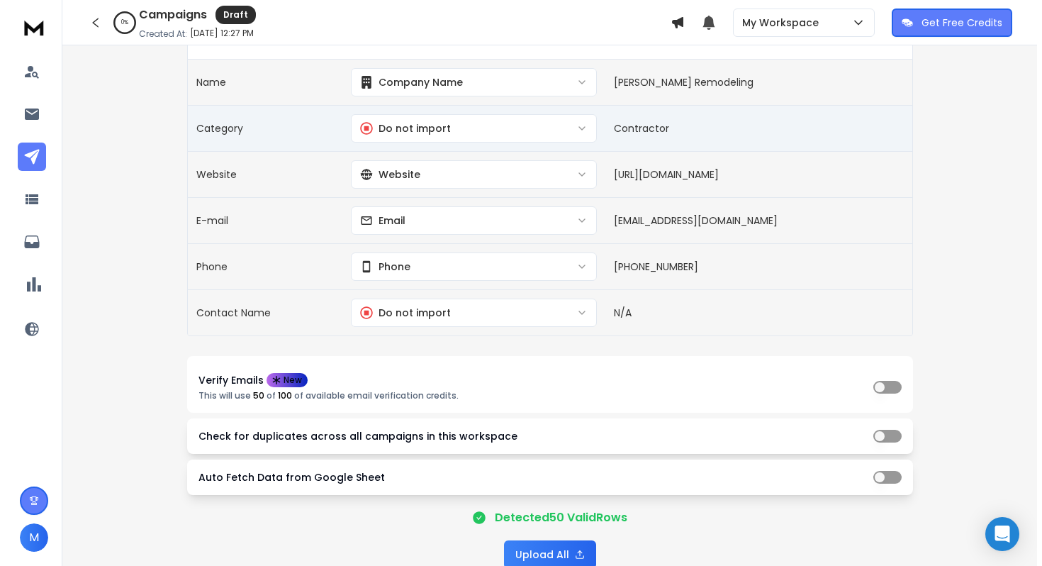
scroll to position [250, 0]
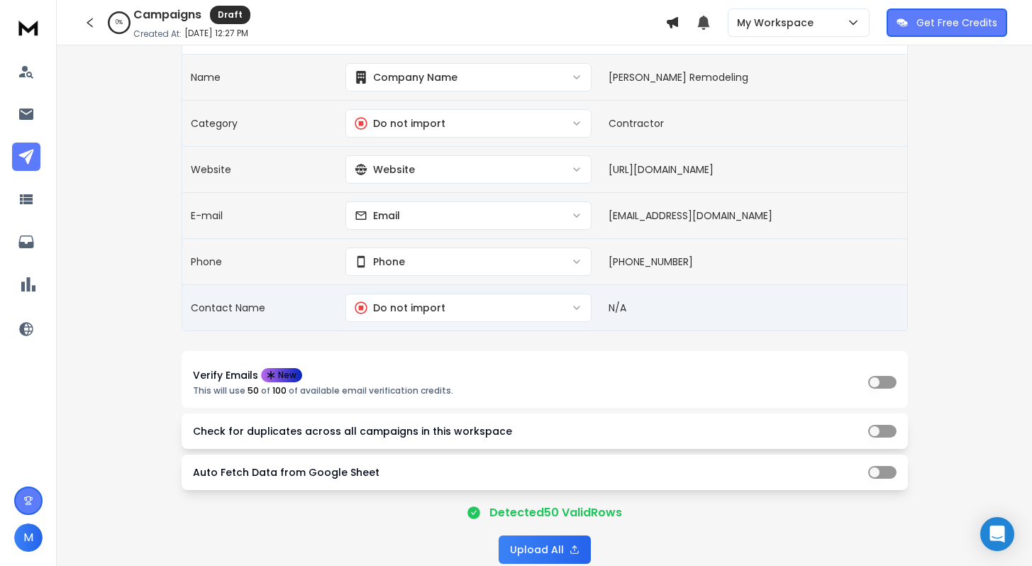
click at [462, 322] on button "Do not import" at bounding box center [468, 308] width 246 height 28
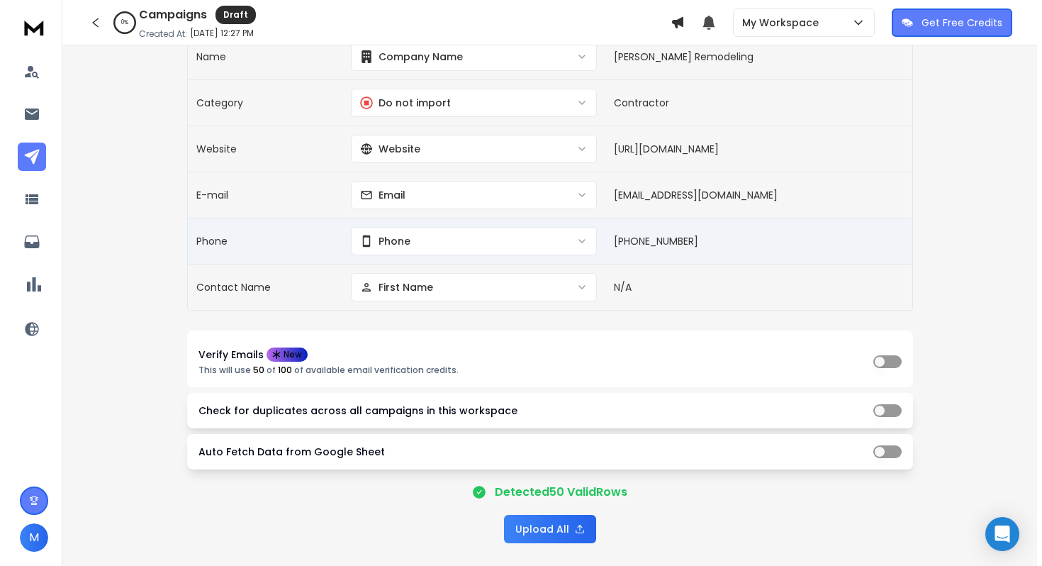
scroll to position [293, 0]
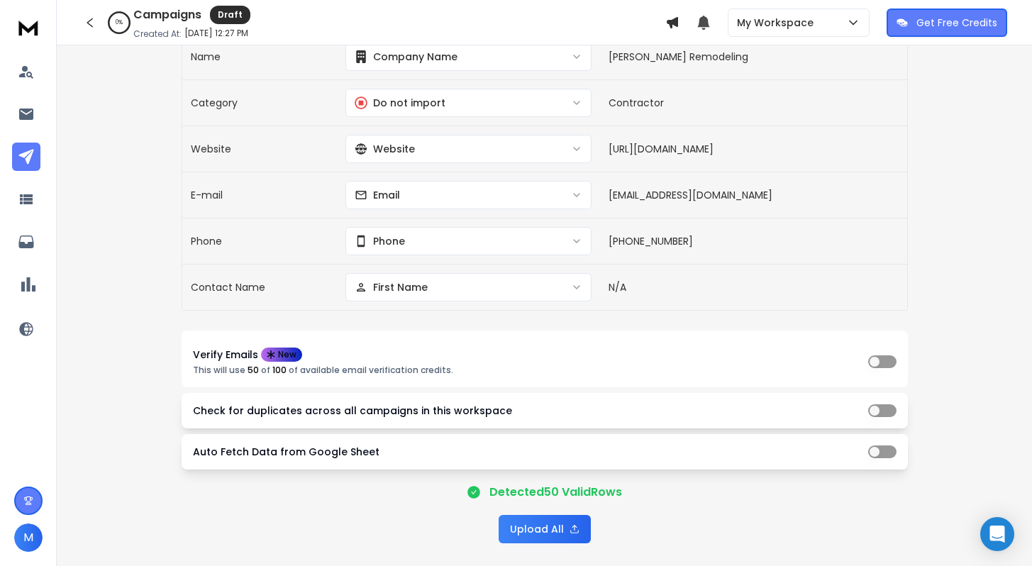
click at [885, 411] on button "Check for duplicates across all campaigns in this workspace" at bounding box center [882, 410] width 28 height 13
click at [537, 525] on button "Upload All" at bounding box center [544, 529] width 92 height 28
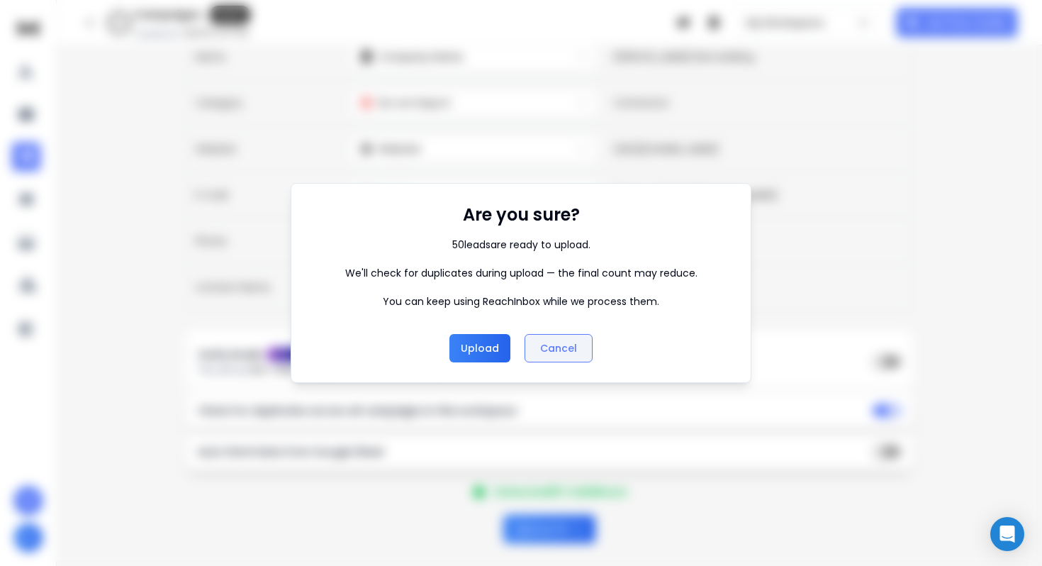
click at [476, 344] on button "Upload" at bounding box center [479, 348] width 61 height 28
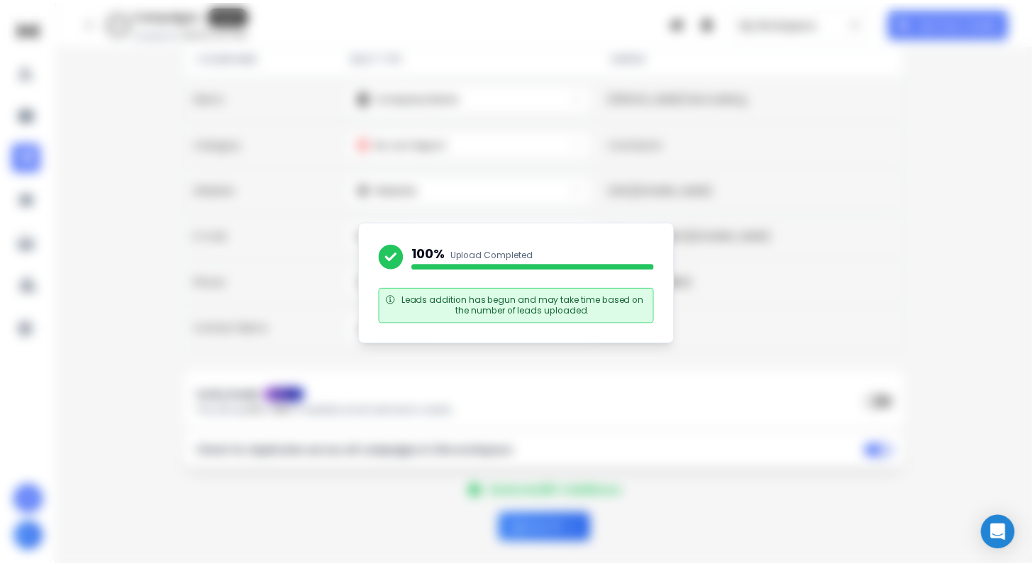
scroll to position [252, 0]
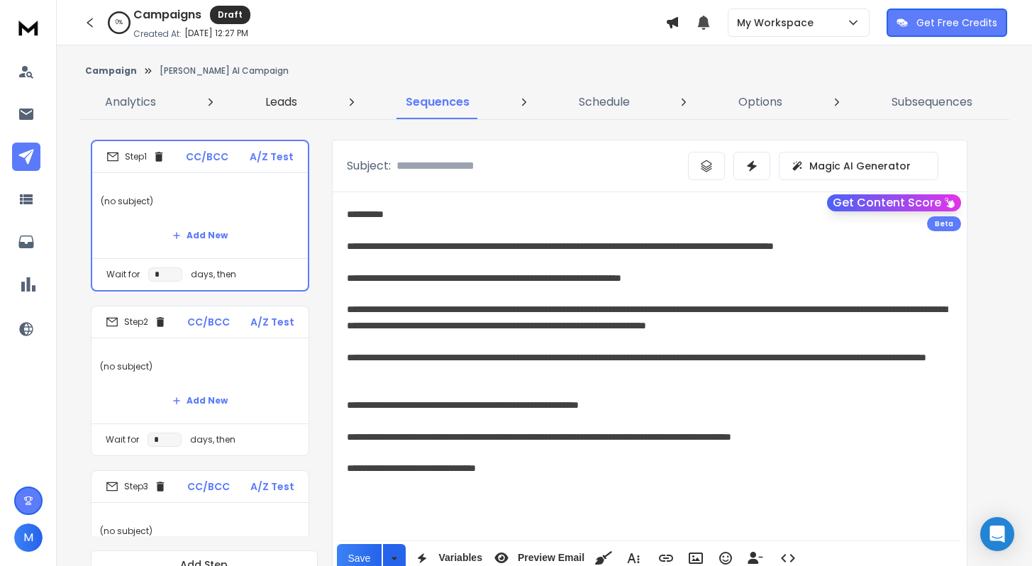
click at [296, 110] on p "Leads" at bounding box center [281, 102] width 32 height 17
